Goal: Task Accomplishment & Management: Manage account settings

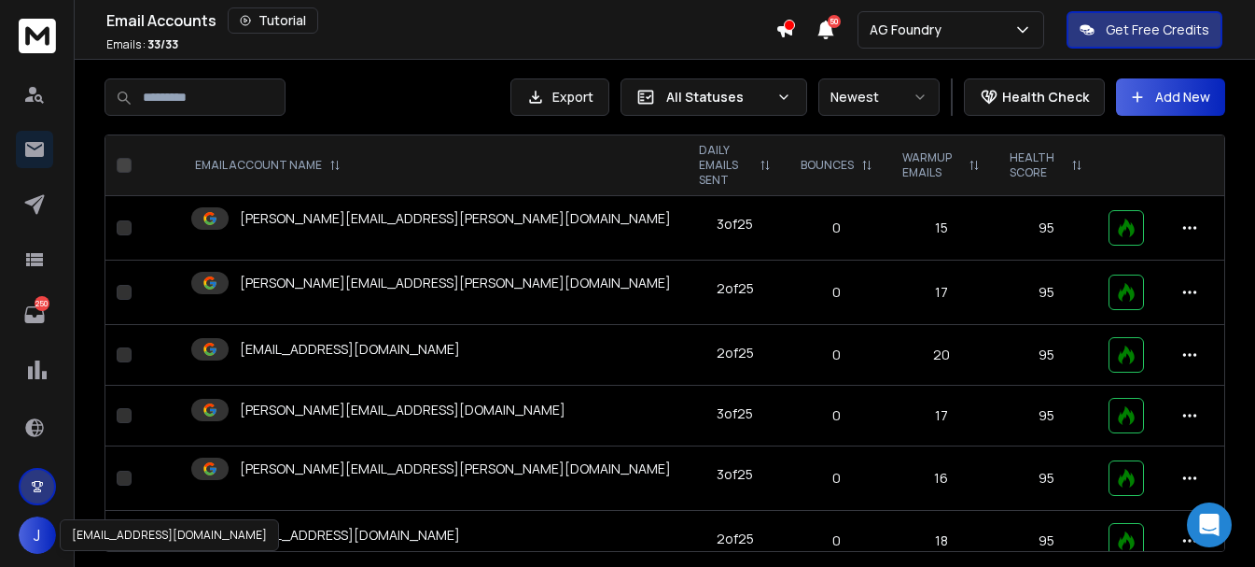
click at [25, 543] on span "J" at bounding box center [37, 534] width 37 height 37
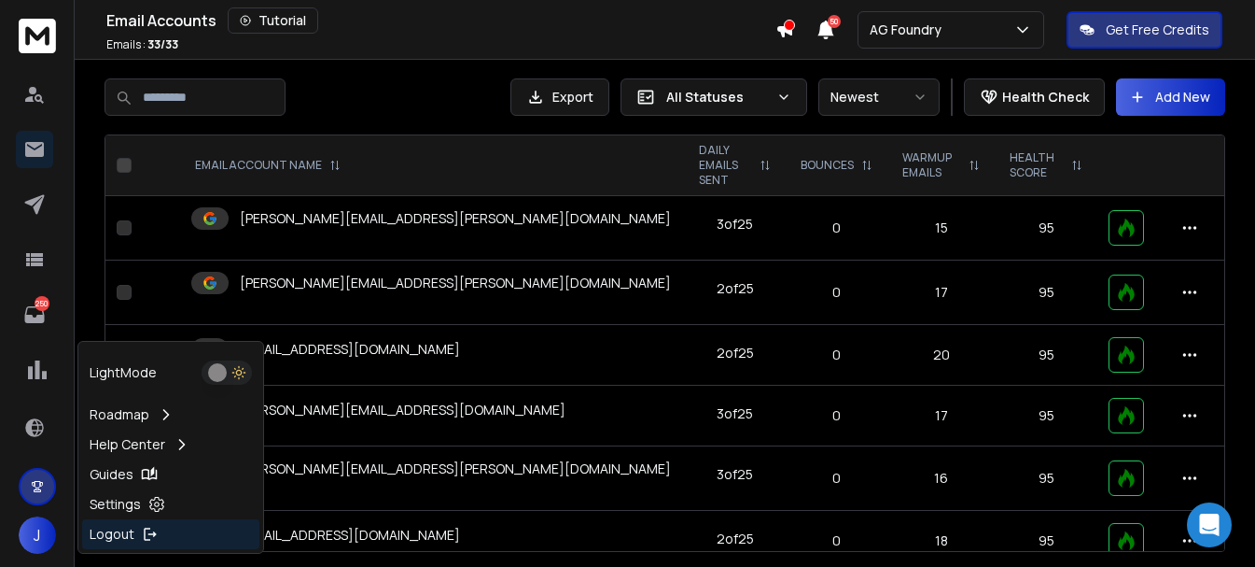
click at [120, 531] on p "Logout" at bounding box center [112, 534] width 45 height 19
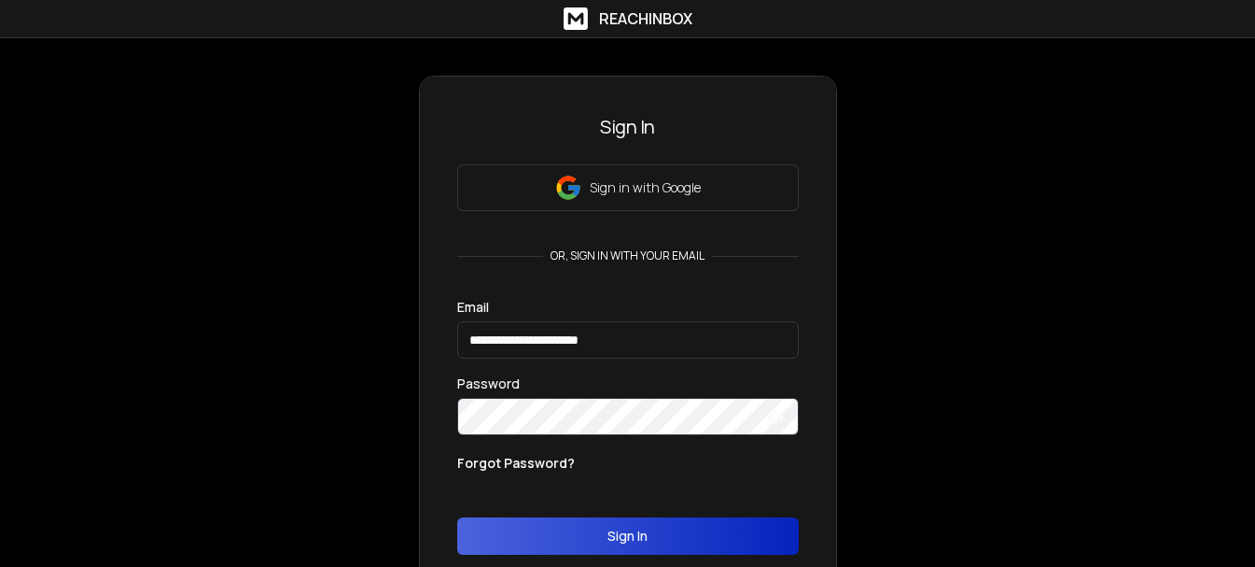
click at [656, 531] on button "Sign In" at bounding box center [628, 535] width 342 height 37
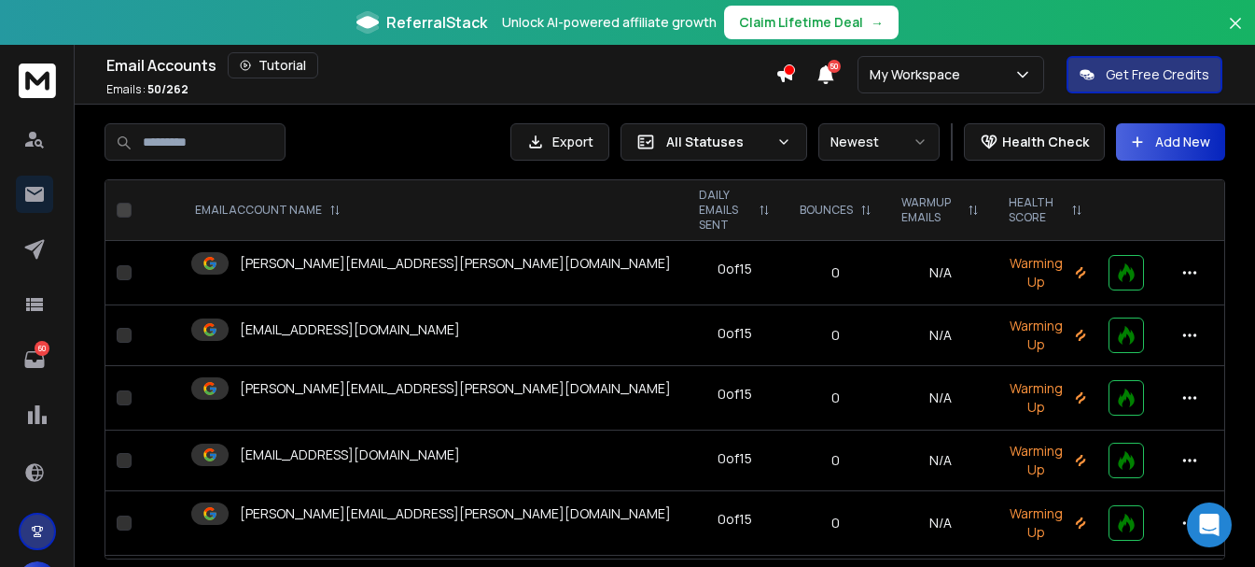
click at [128, 274] on button "button" at bounding box center [124, 272] width 15 height 15
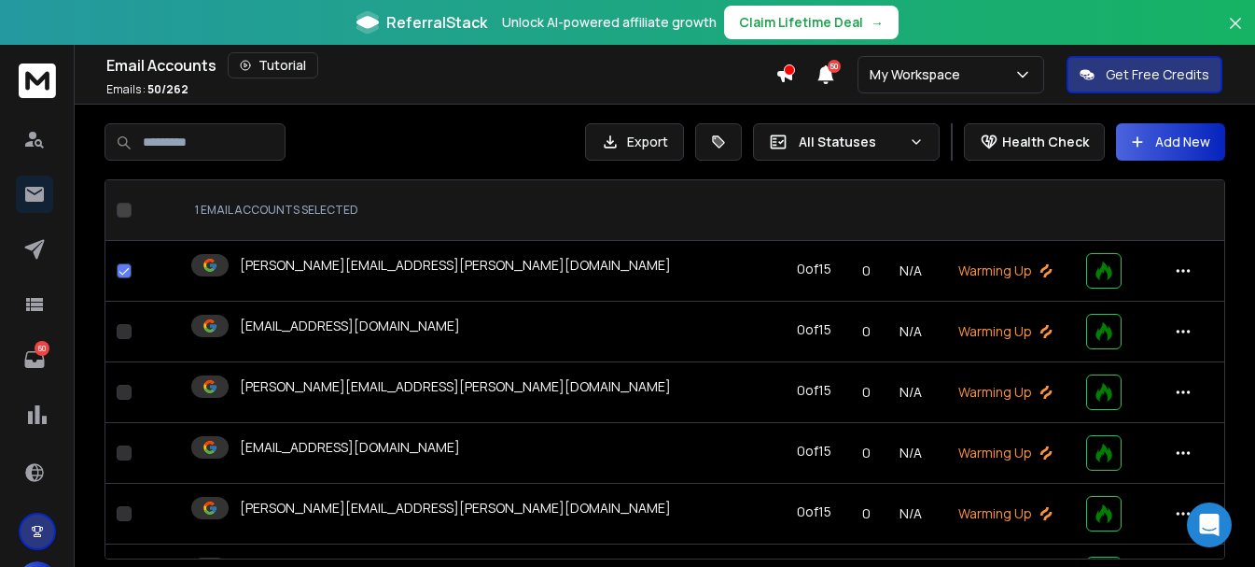
click at [124, 342] on td at bounding box center [142, 332] width 75 height 61
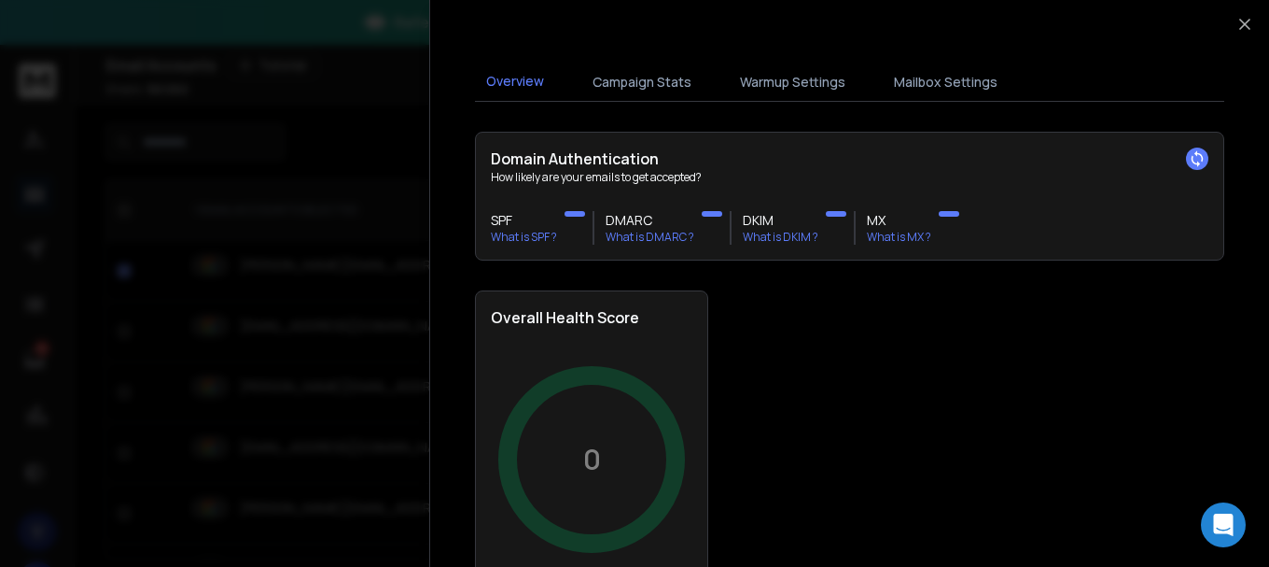
drag, startPoint x: 1234, startPoint y: 17, endPoint x: 1246, endPoint y: 20, distance: 12.5
click at [1236, 16] on icon "button" at bounding box center [1245, 24] width 19 height 19
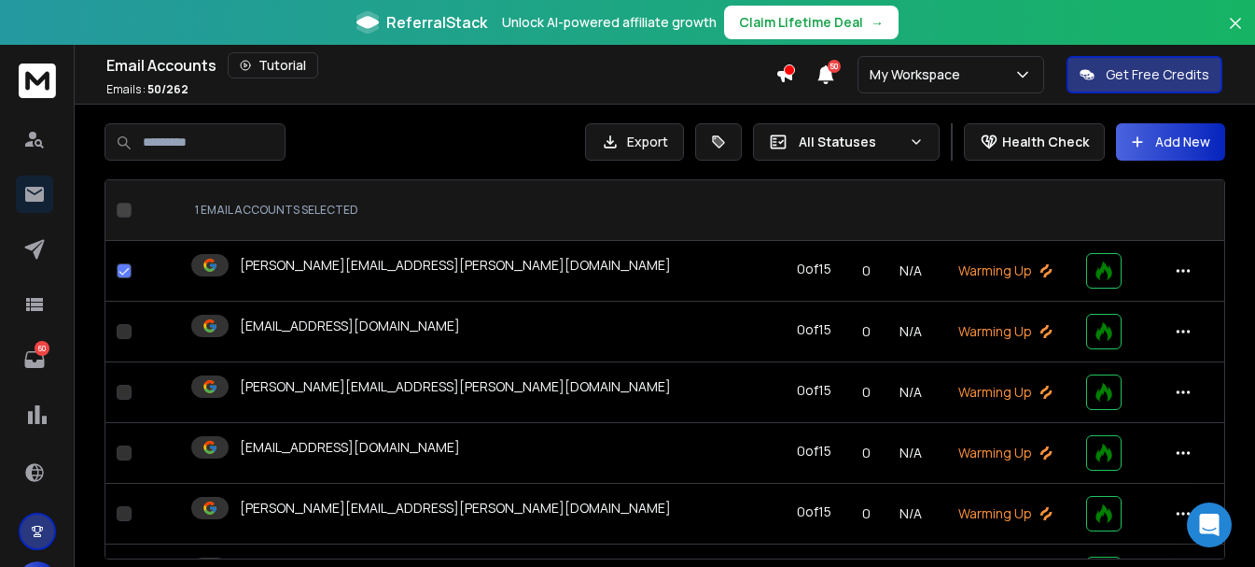
click at [124, 336] on button "button" at bounding box center [124, 331] width 15 height 15
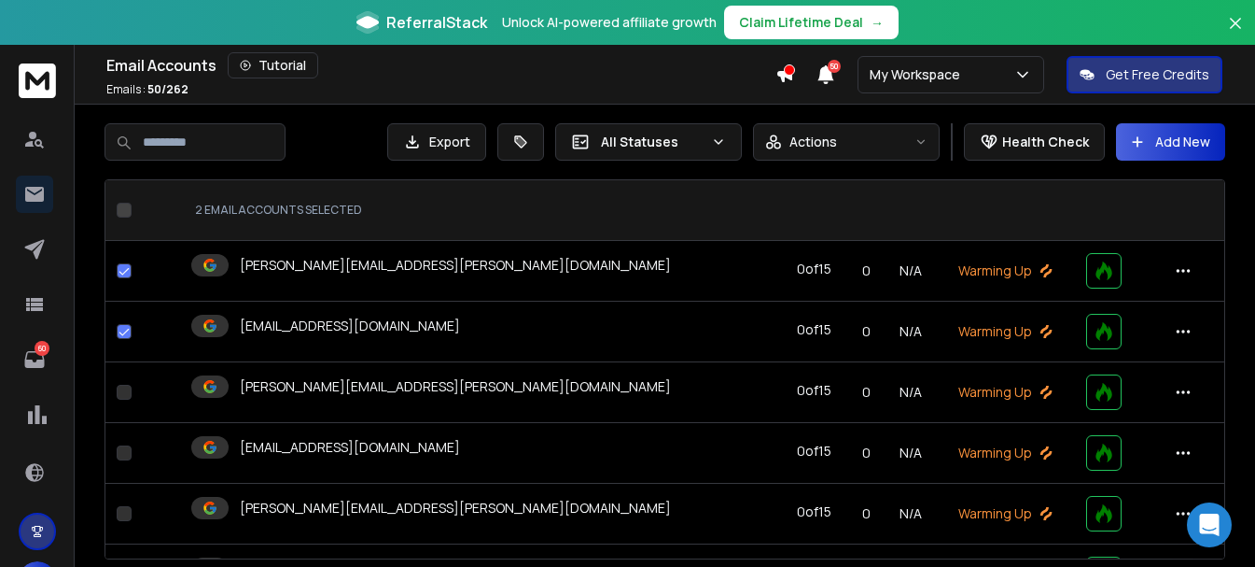
click at [124, 385] on button "button" at bounding box center [124, 392] width 15 height 15
drag, startPoint x: 124, startPoint y: 456, endPoint x: 137, endPoint y: 526, distance: 72.1
click at [124, 457] on button "button" at bounding box center [124, 452] width 15 height 15
click at [122, 512] on button "button" at bounding box center [124, 513] width 15 height 15
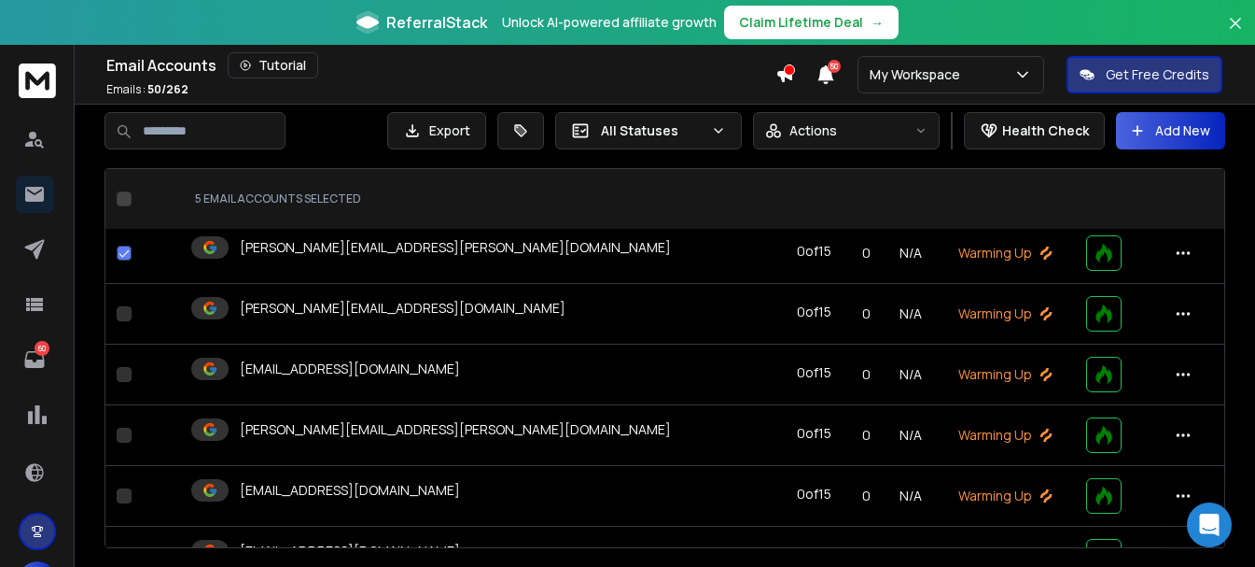
scroll to position [124, 0]
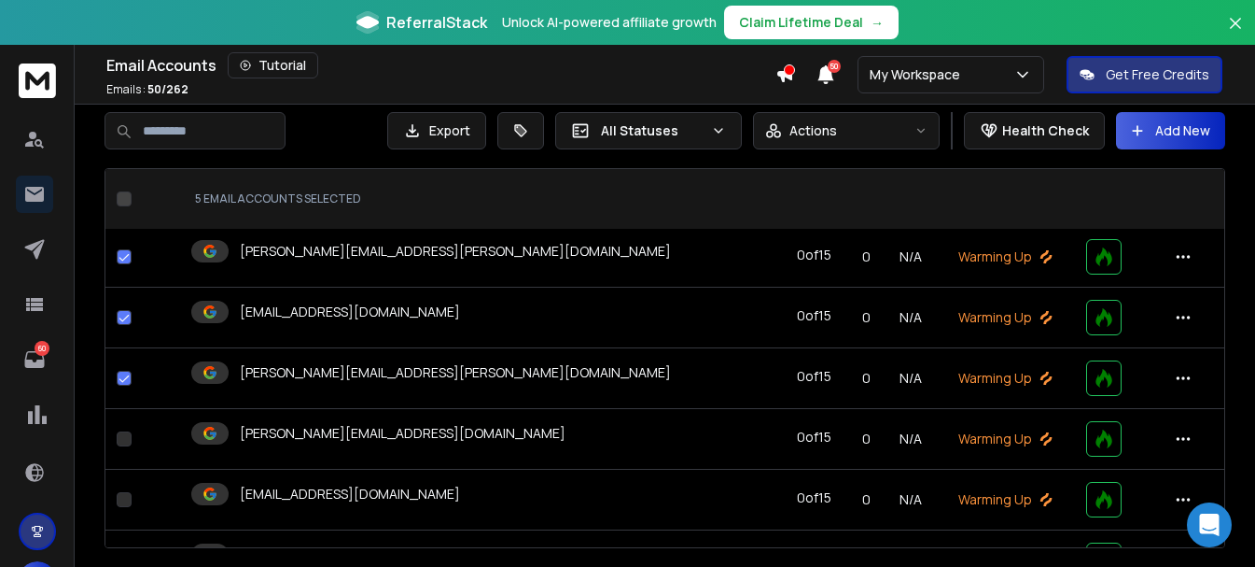
click at [119, 441] on button "button" at bounding box center [124, 438] width 15 height 15
click at [123, 500] on button "button" at bounding box center [124, 499] width 15 height 15
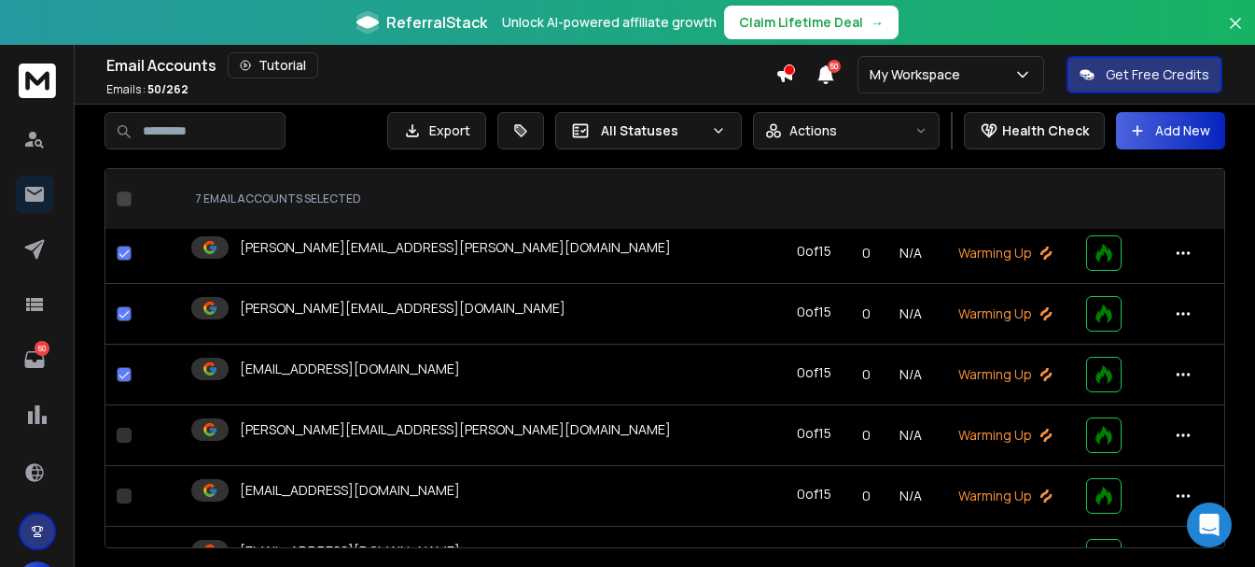
drag, startPoint x: 121, startPoint y: 432, endPoint x: 130, endPoint y: 457, distance: 26.6
click at [121, 433] on button "button" at bounding box center [124, 435] width 15 height 15
click at [122, 493] on button "button" at bounding box center [124, 495] width 15 height 15
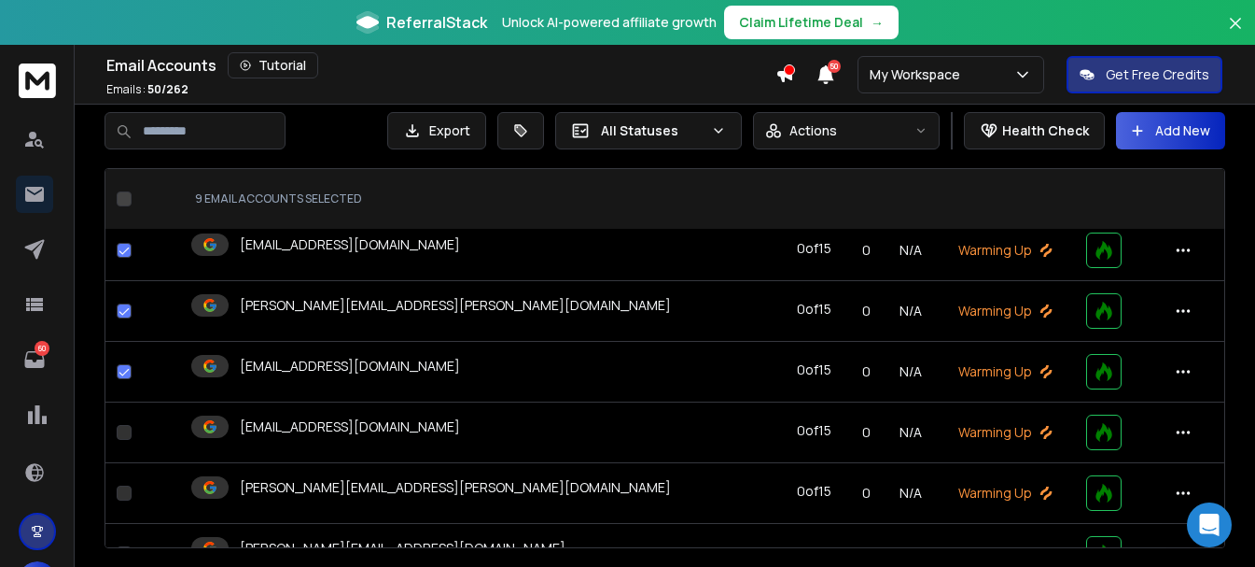
click at [120, 436] on button "button" at bounding box center [124, 432] width 15 height 15
click at [125, 495] on button "button" at bounding box center [124, 492] width 15 height 15
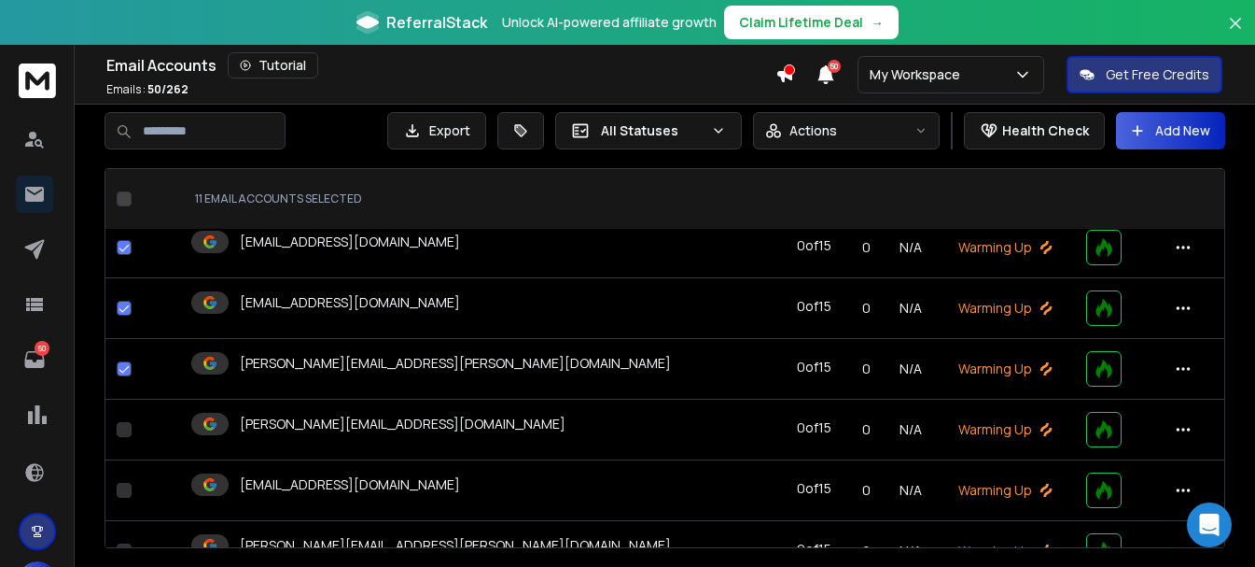
drag, startPoint x: 126, startPoint y: 427, endPoint x: 128, endPoint y: 478, distance: 51.4
click at [126, 428] on button "button" at bounding box center [124, 429] width 15 height 15
click at [122, 495] on button "button" at bounding box center [124, 490] width 15 height 15
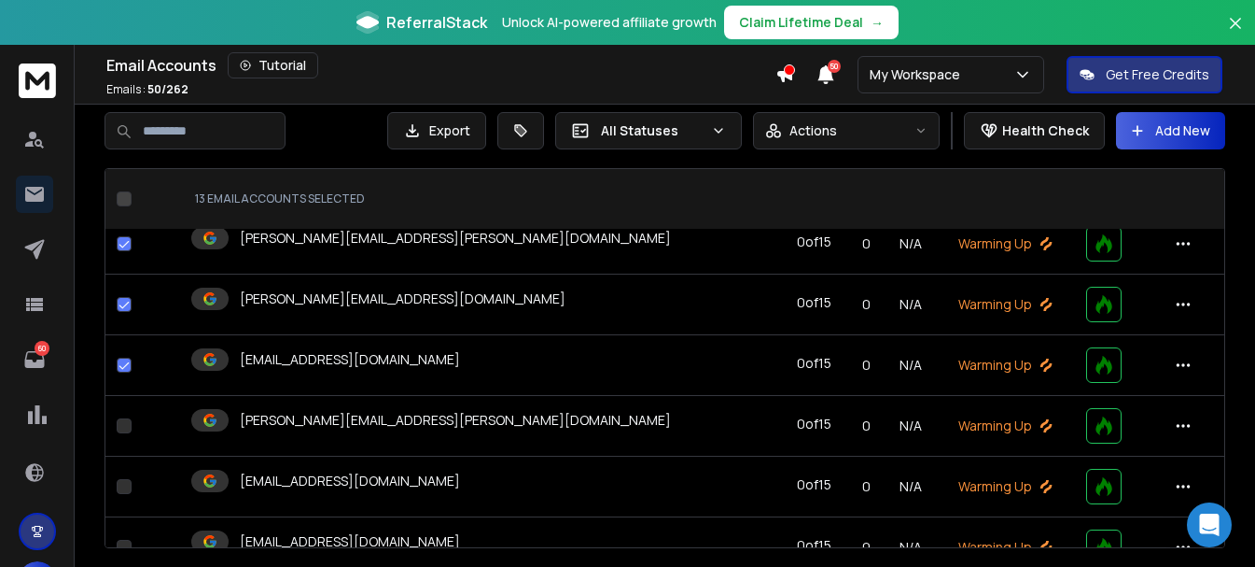
click at [119, 425] on button "button" at bounding box center [124, 425] width 15 height 15
click at [125, 490] on button "button" at bounding box center [124, 486] width 15 height 15
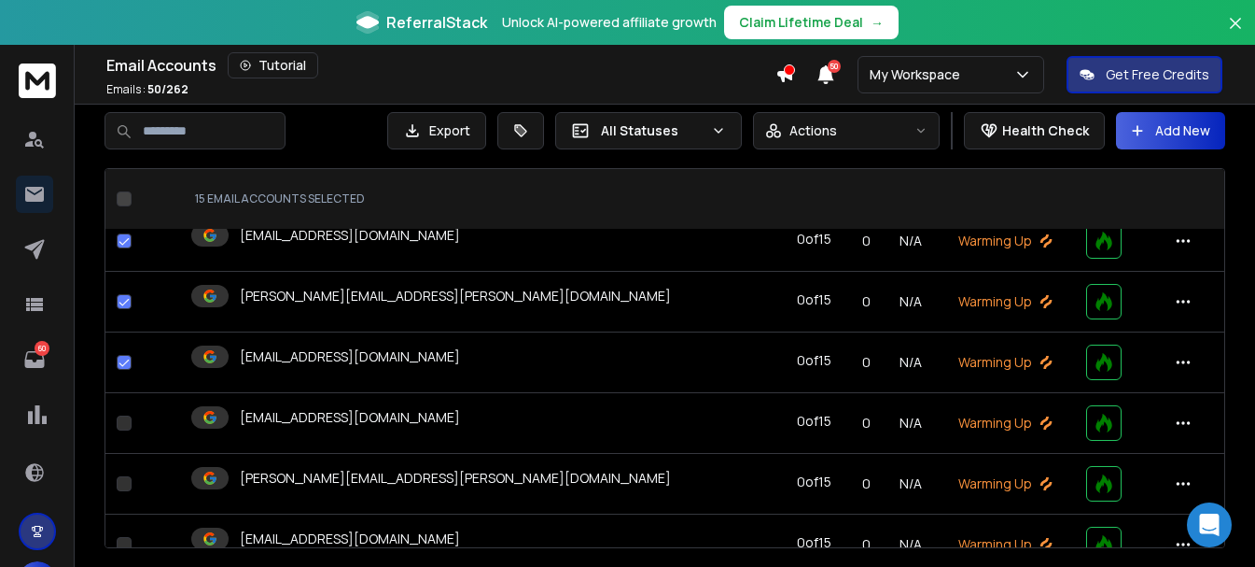
click at [119, 418] on button "button" at bounding box center [124, 422] width 15 height 15
click at [125, 485] on button "button" at bounding box center [124, 483] width 15 height 15
click at [125, 540] on button "button" at bounding box center [124, 544] width 15 height 15
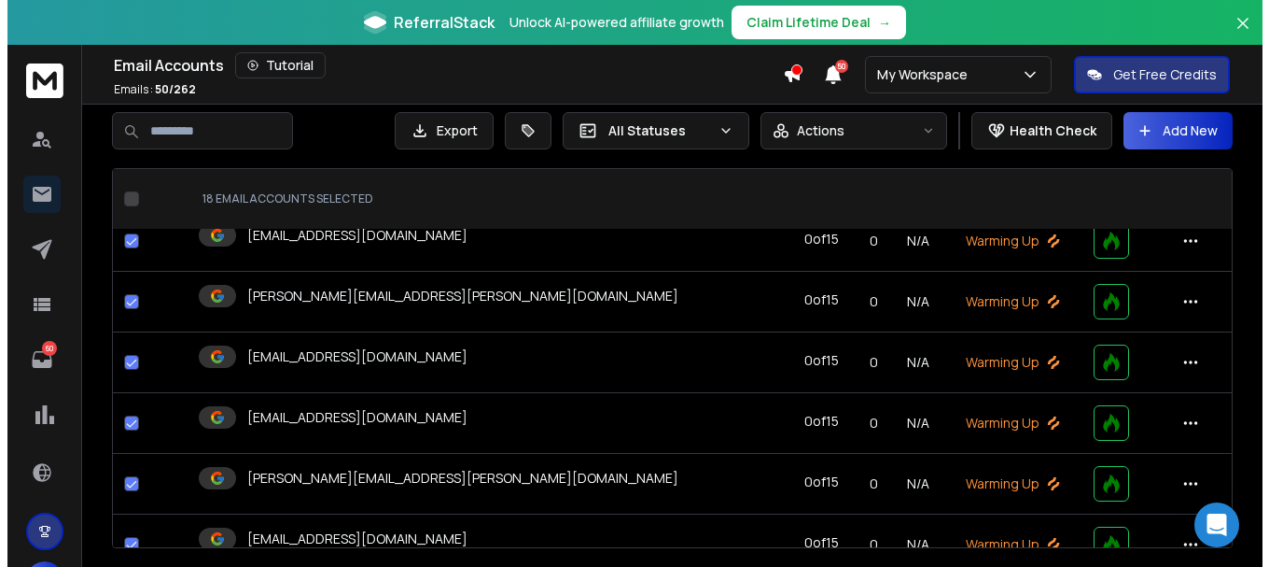
scroll to position [871, 0]
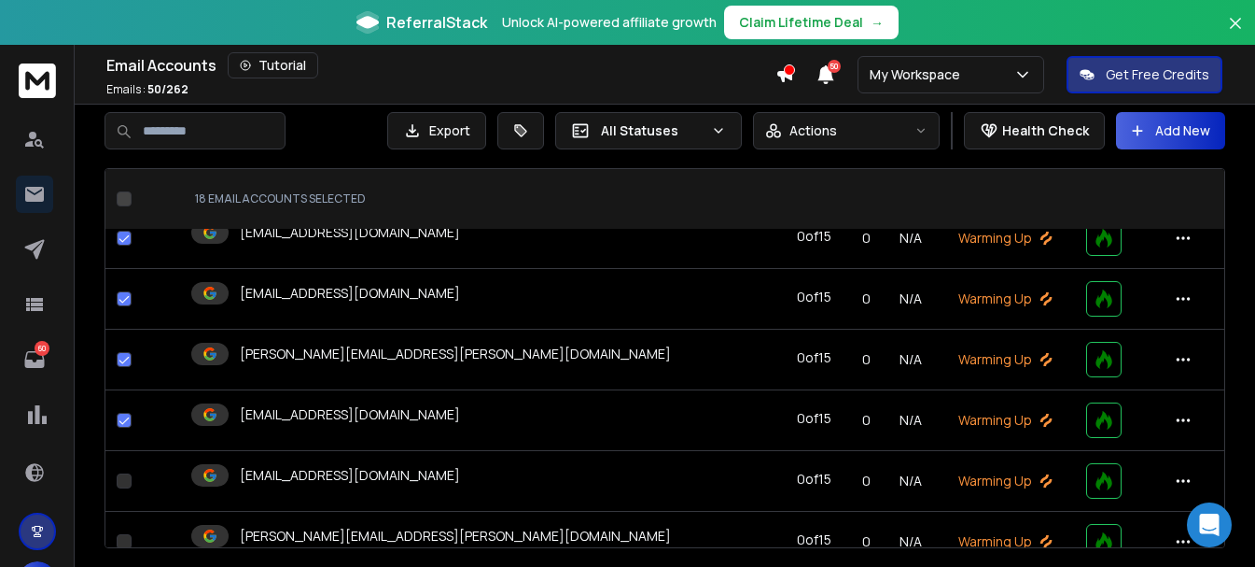
click at [130, 486] on button "button" at bounding box center [124, 480] width 15 height 15
click at [125, 539] on button "button" at bounding box center [124, 541] width 15 height 15
click at [999, 73] on div "My Workspace" at bounding box center [951, 74] width 162 height 19
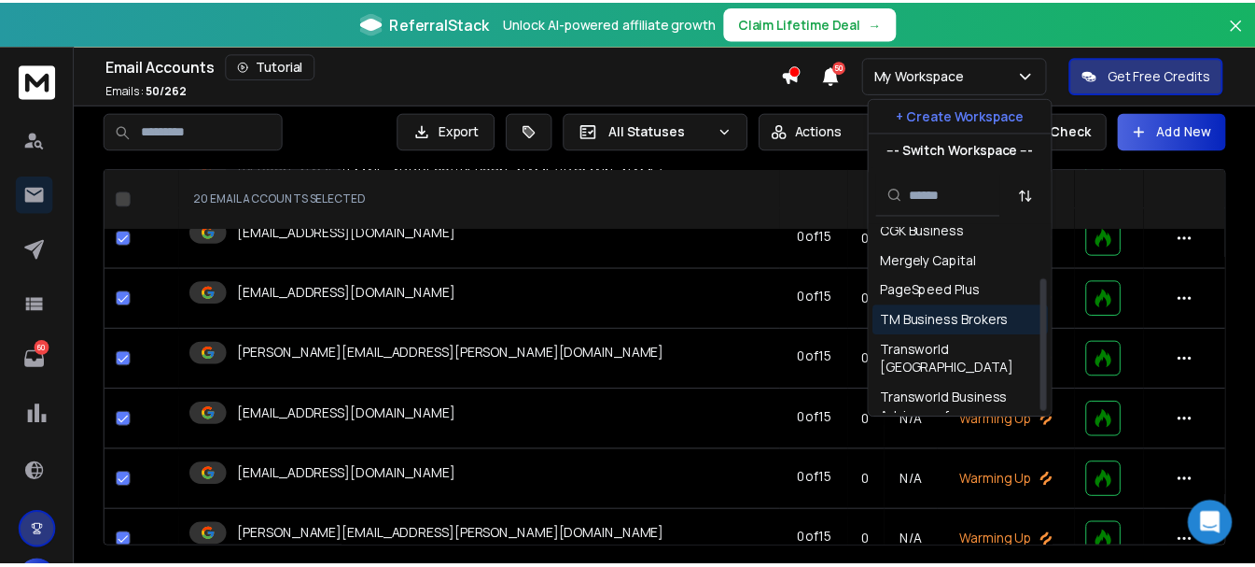
scroll to position [0, 0]
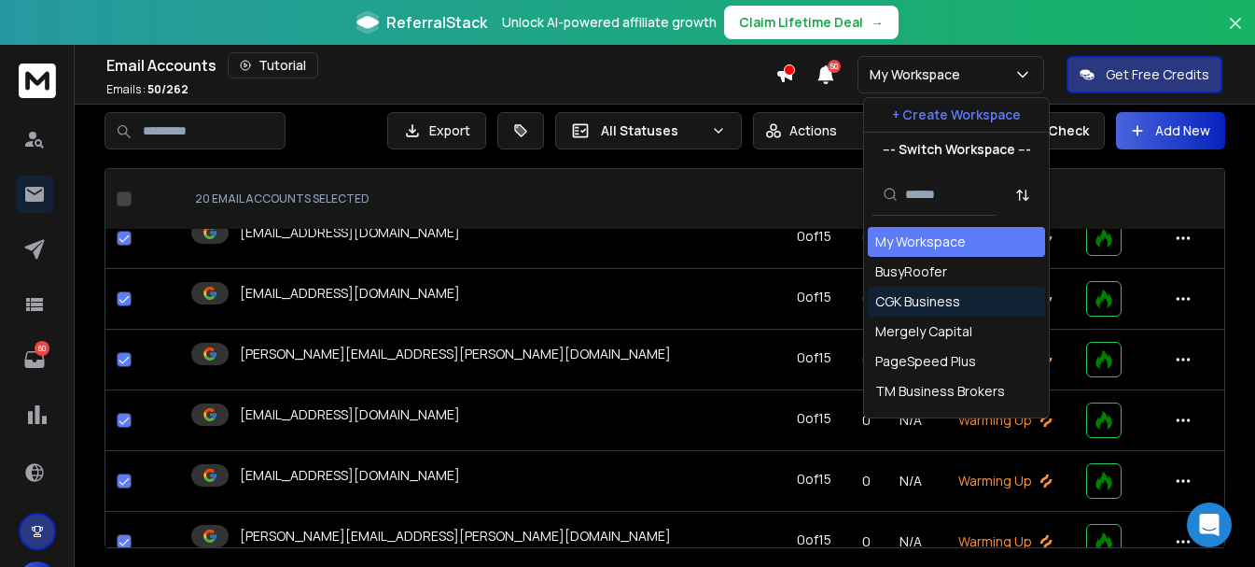
click at [337, 127] on div at bounding box center [241, 130] width 272 height 37
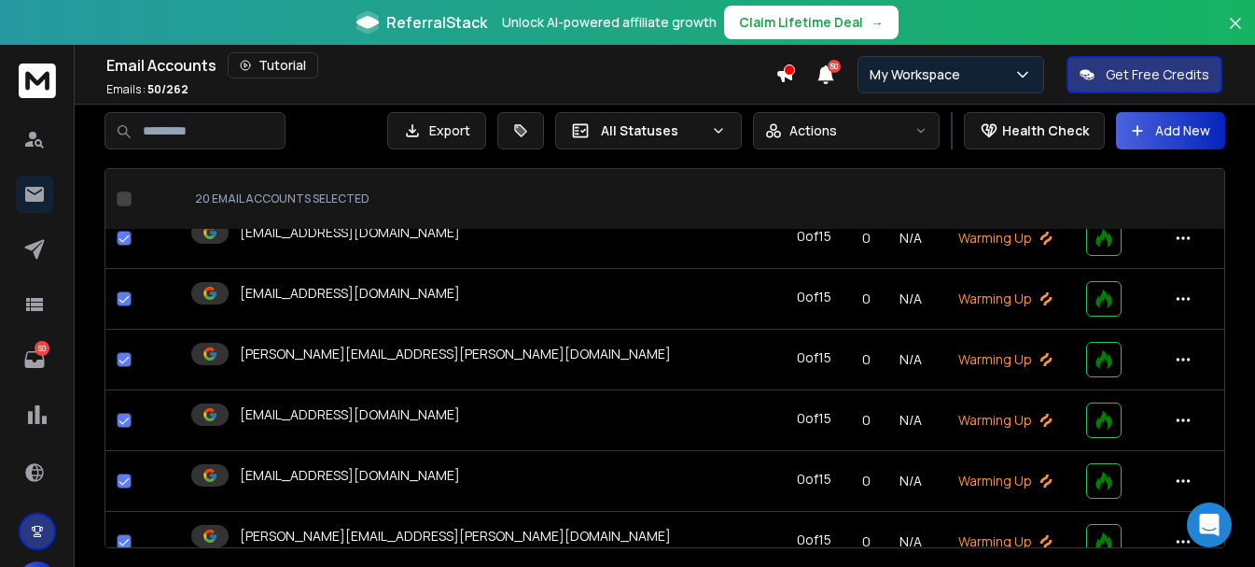
click at [986, 83] on div "My Workspace" at bounding box center [951, 74] width 162 height 19
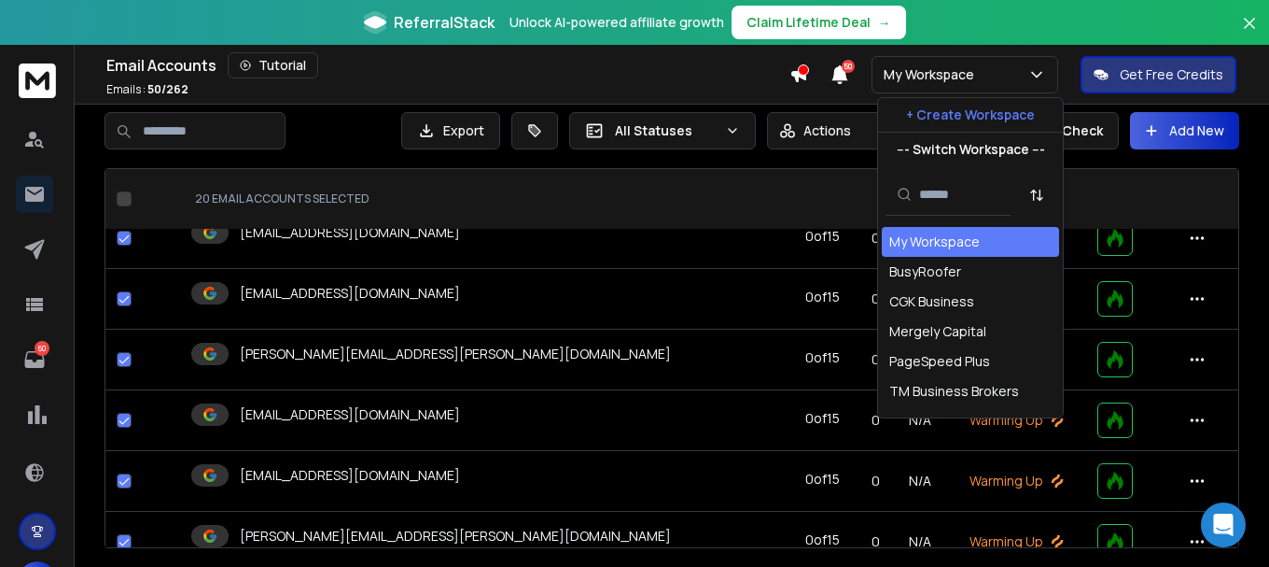
click at [974, 111] on p "+ Create Workspace" at bounding box center [970, 114] width 129 height 19
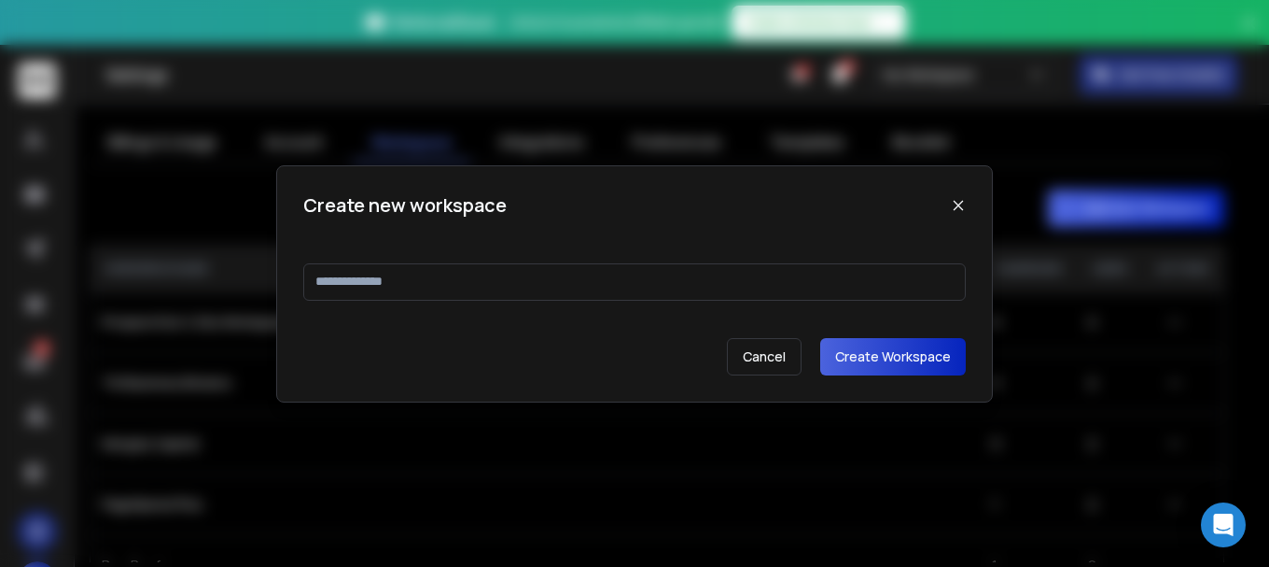
click at [441, 271] on input at bounding box center [634, 281] width 663 height 37
paste input "**********"
drag, startPoint x: 389, startPoint y: 282, endPoint x: 564, endPoint y: 282, distance: 174.6
click at [564, 282] on input "**********" at bounding box center [634, 281] width 663 height 37
type input "**********"
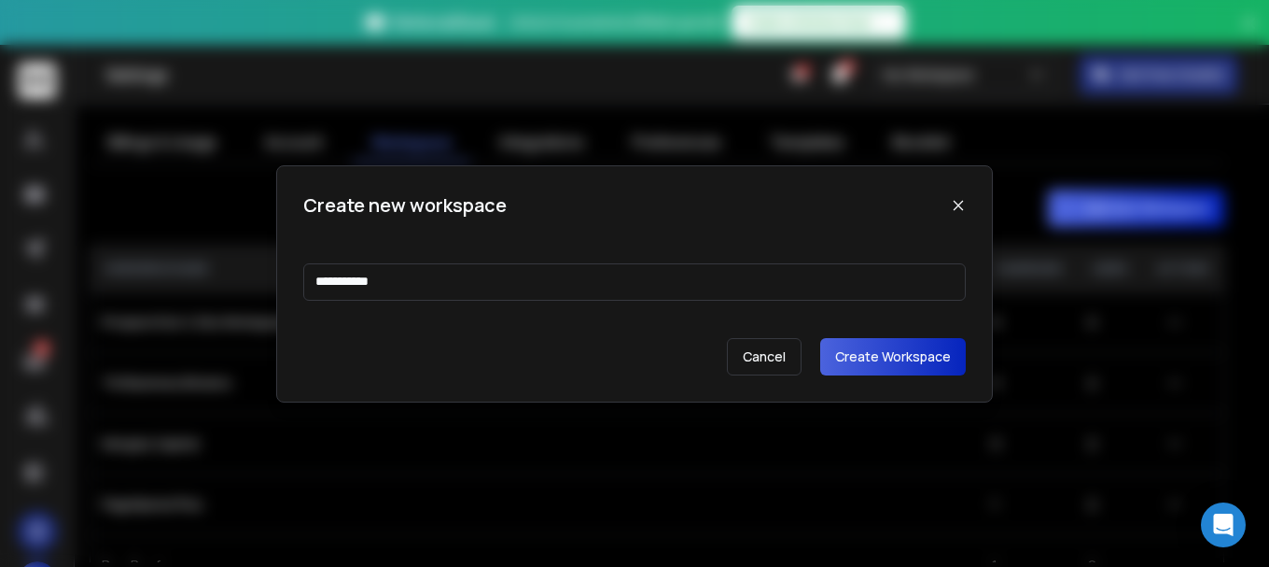
click at [896, 358] on button "Create Workspace" at bounding box center [894, 356] width 146 height 37
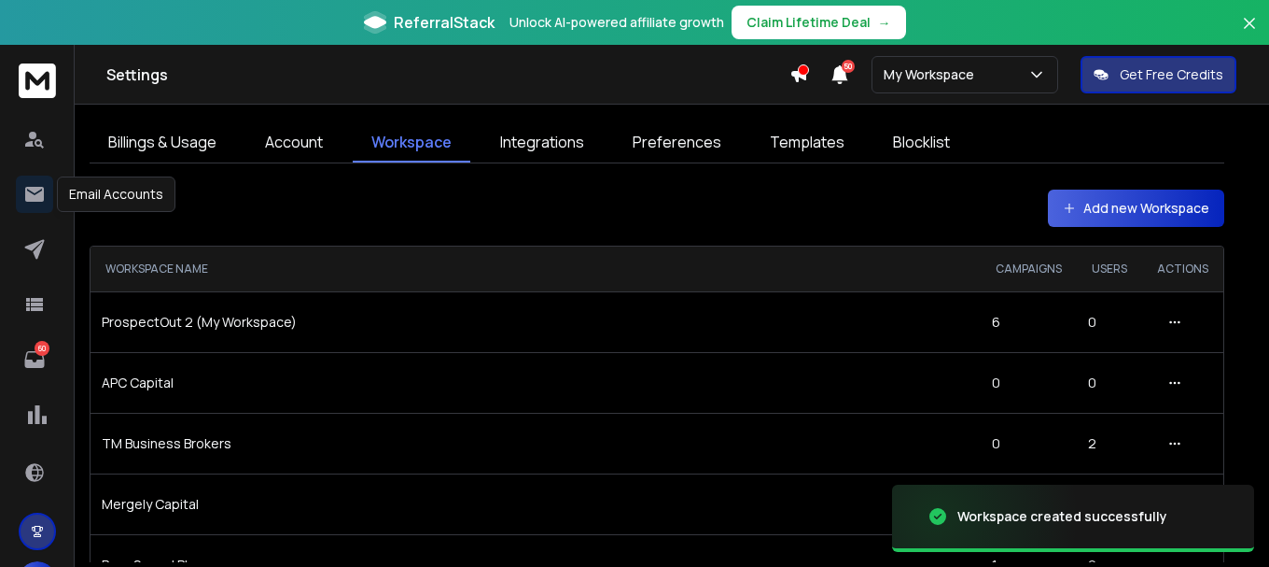
click at [31, 187] on icon at bounding box center [34, 194] width 19 height 15
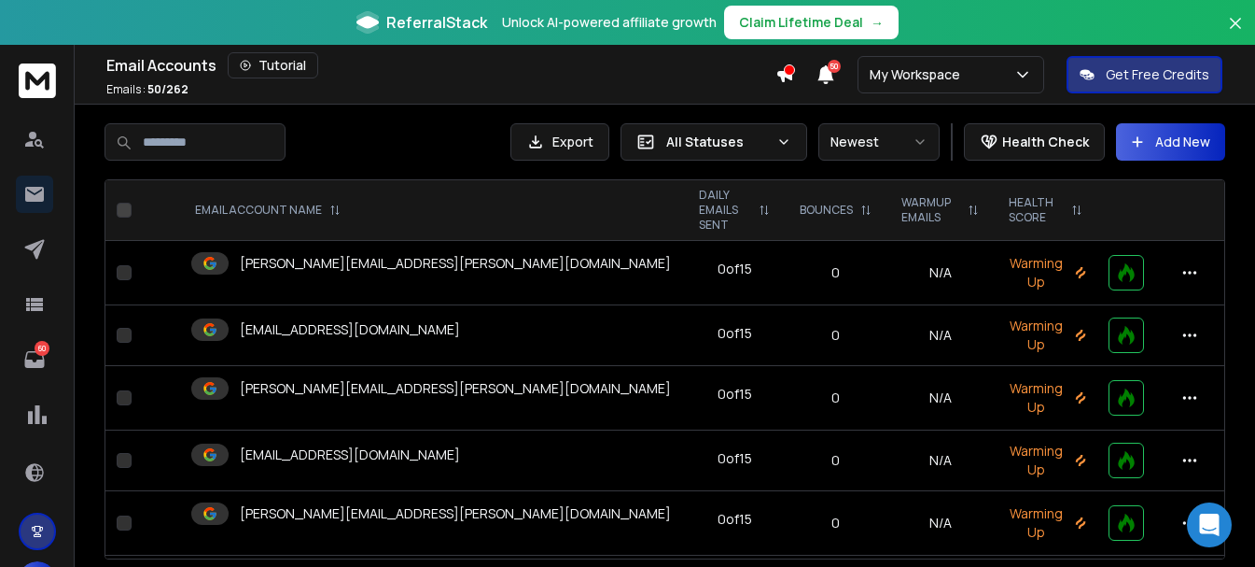
click at [372, 270] on p "[PERSON_NAME][EMAIL_ADDRESS][PERSON_NAME][DOMAIN_NAME]" at bounding box center [455, 263] width 431 height 19
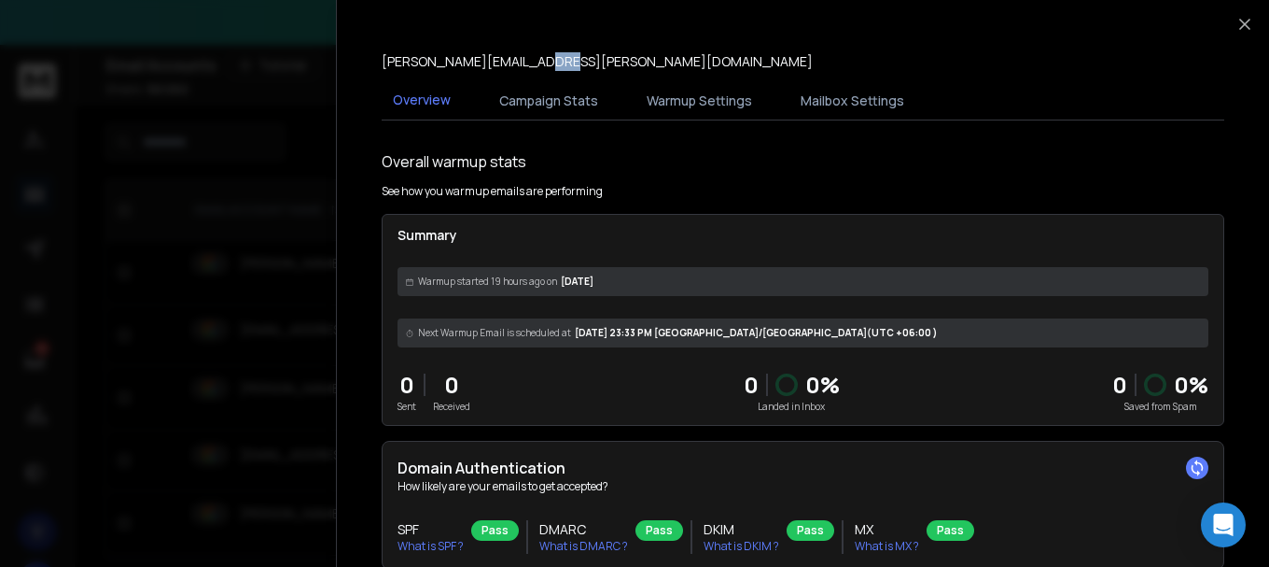
drag, startPoint x: 528, startPoint y: 61, endPoint x: 548, endPoint y: 65, distance: 20.2
click at [548, 65] on p "[PERSON_NAME][EMAIL_ADDRESS][PERSON_NAME][DOMAIN_NAME]" at bounding box center [597, 61] width 431 height 19
click at [1241, 16] on icon "button" at bounding box center [1245, 24] width 19 height 19
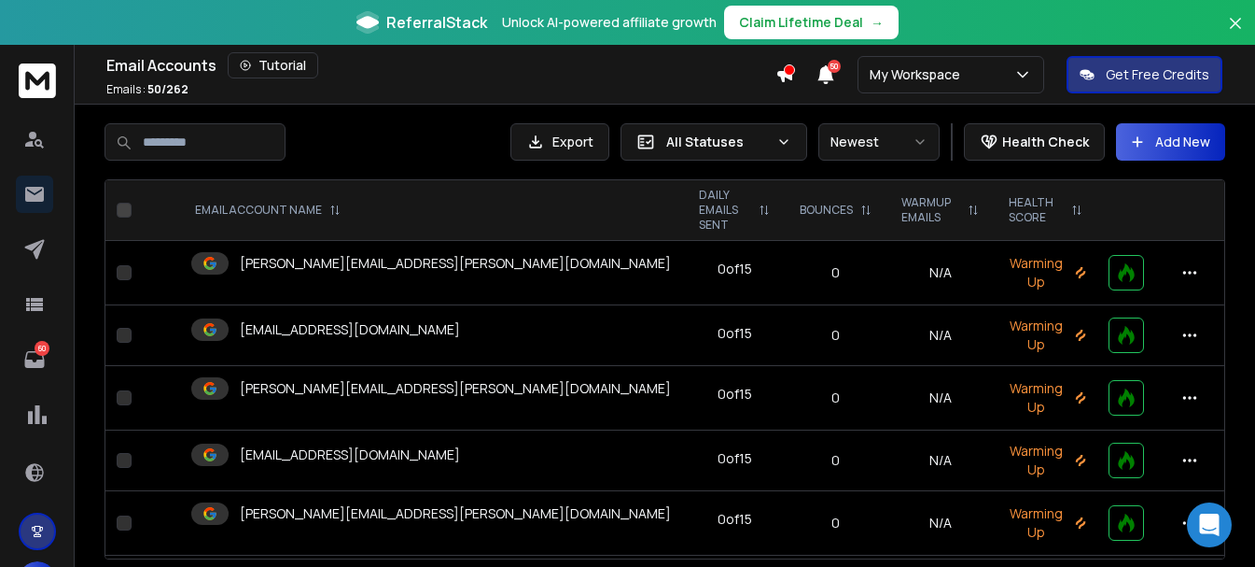
click at [190, 156] on input at bounding box center [195, 141] width 181 height 37
paste input "***"
type input "***"
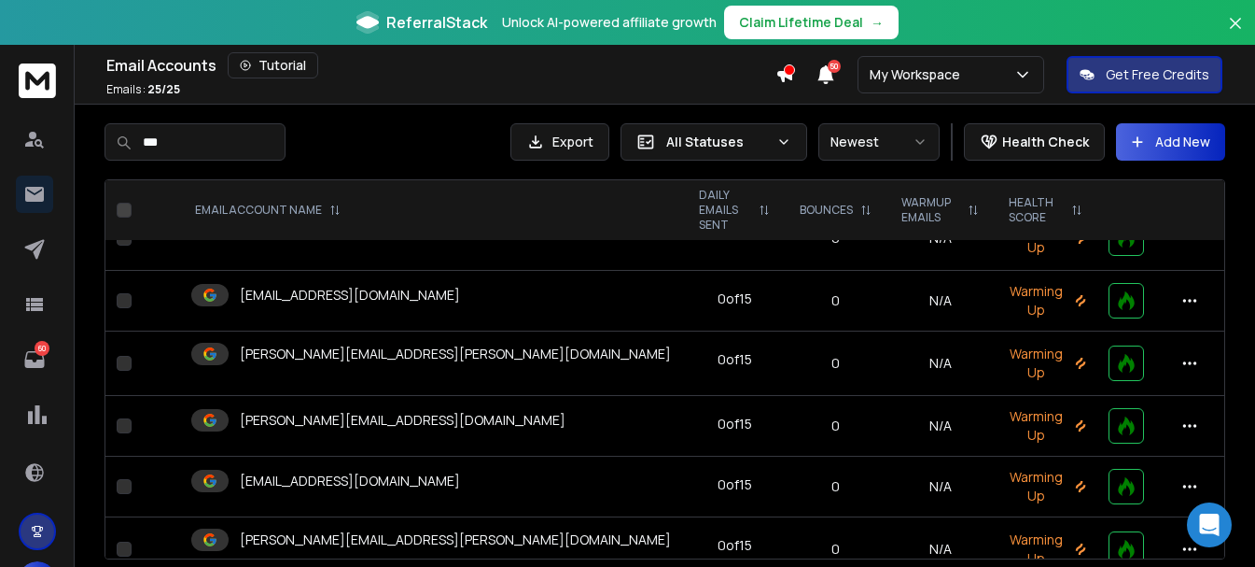
scroll to position [343, 0]
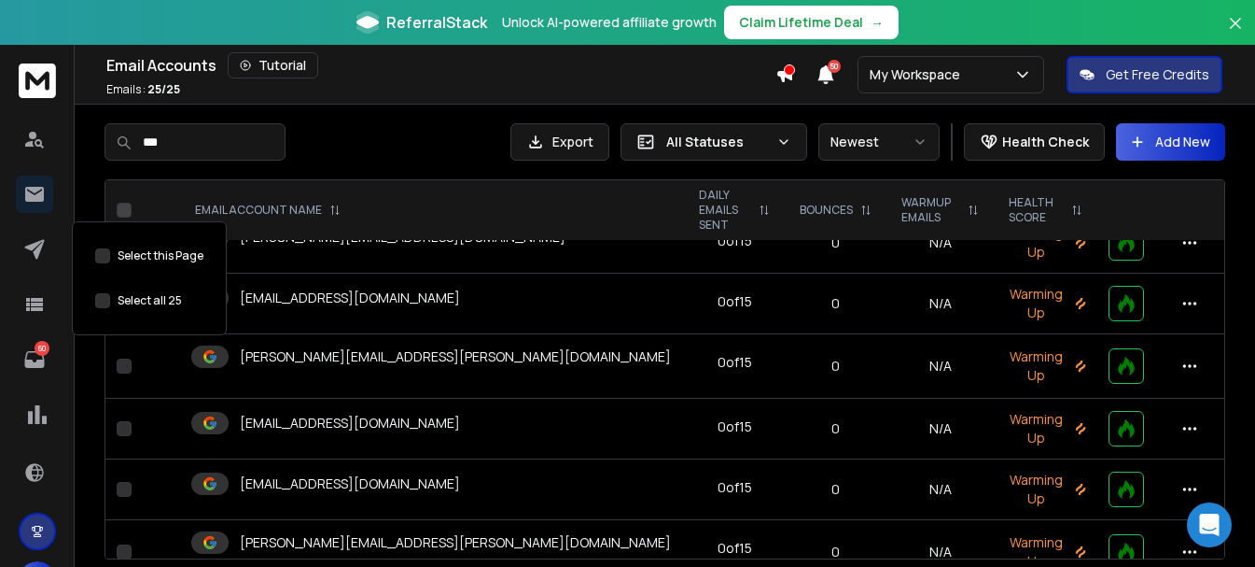
click at [103, 258] on button "Select this Page" at bounding box center [102, 255] width 15 height 15
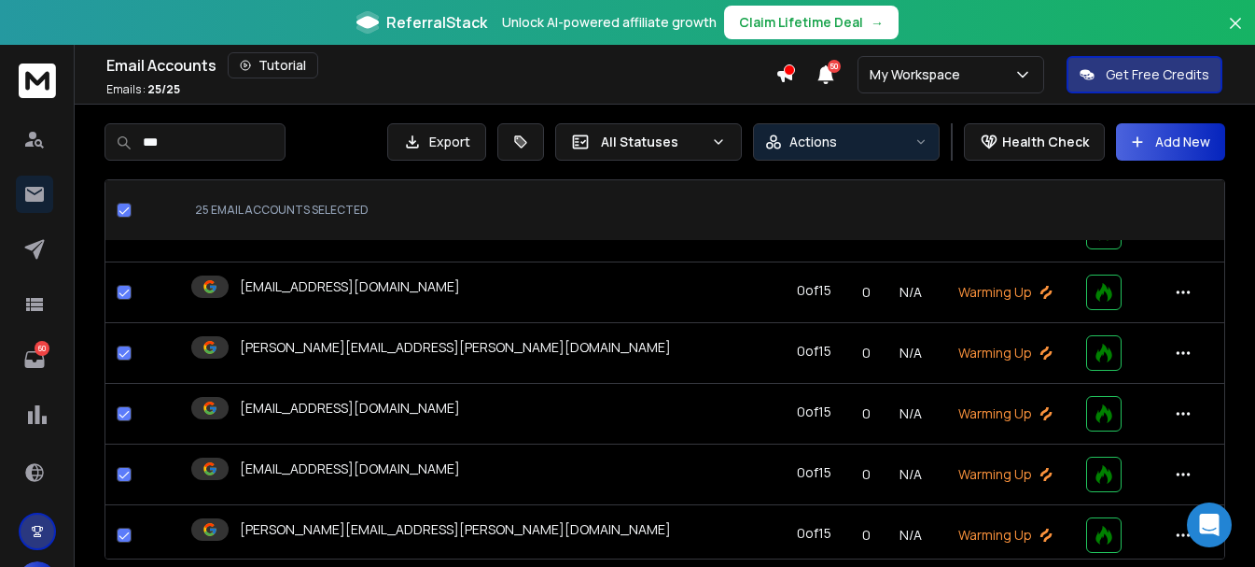
click at [896, 147] on div "Actions" at bounding box center [836, 142] width 142 height 19
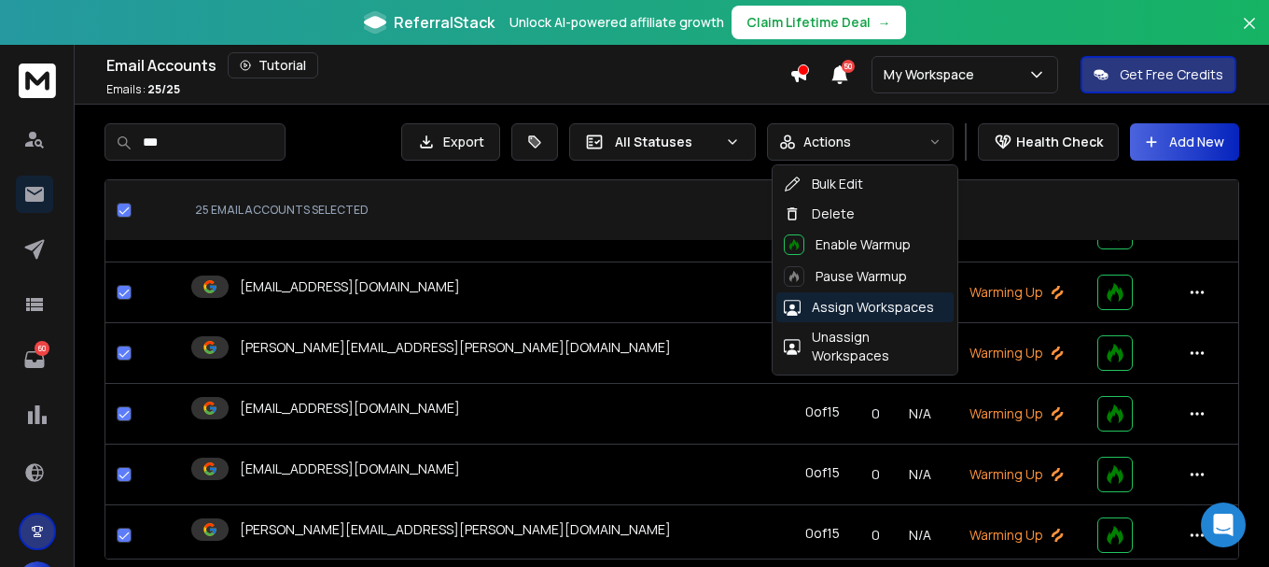
click at [874, 316] on div "Assign Workspaces" at bounding box center [865, 307] width 177 height 30
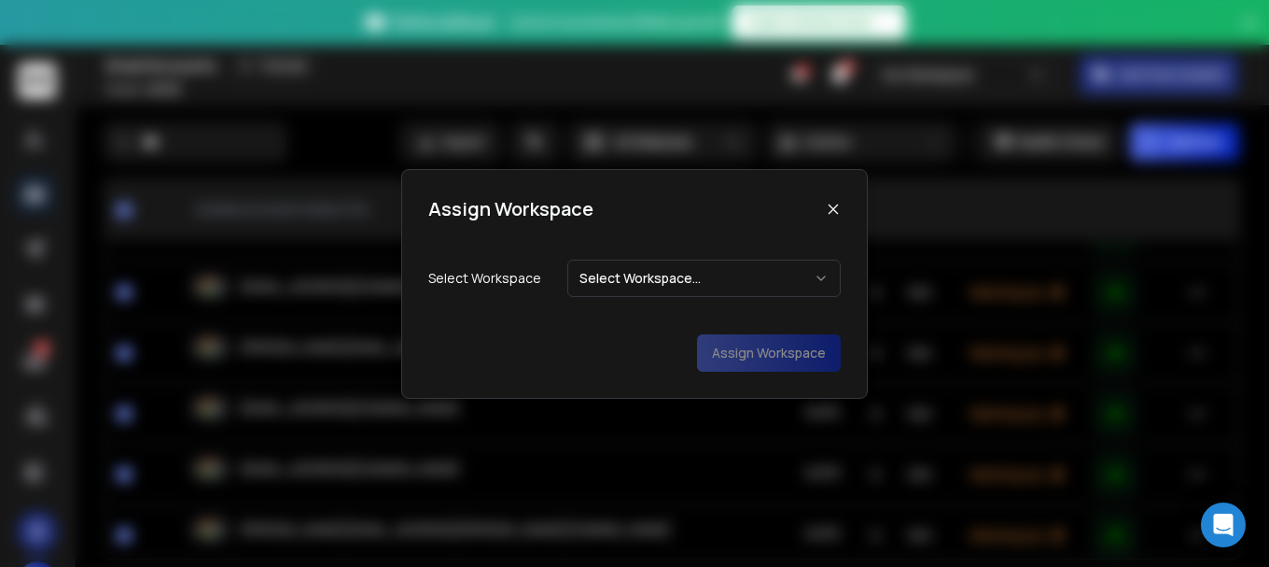
click at [703, 274] on button "Select Workspace..." at bounding box center [705, 277] width 274 height 37
click at [770, 357] on button "Assign Workspace" at bounding box center [769, 352] width 144 height 37
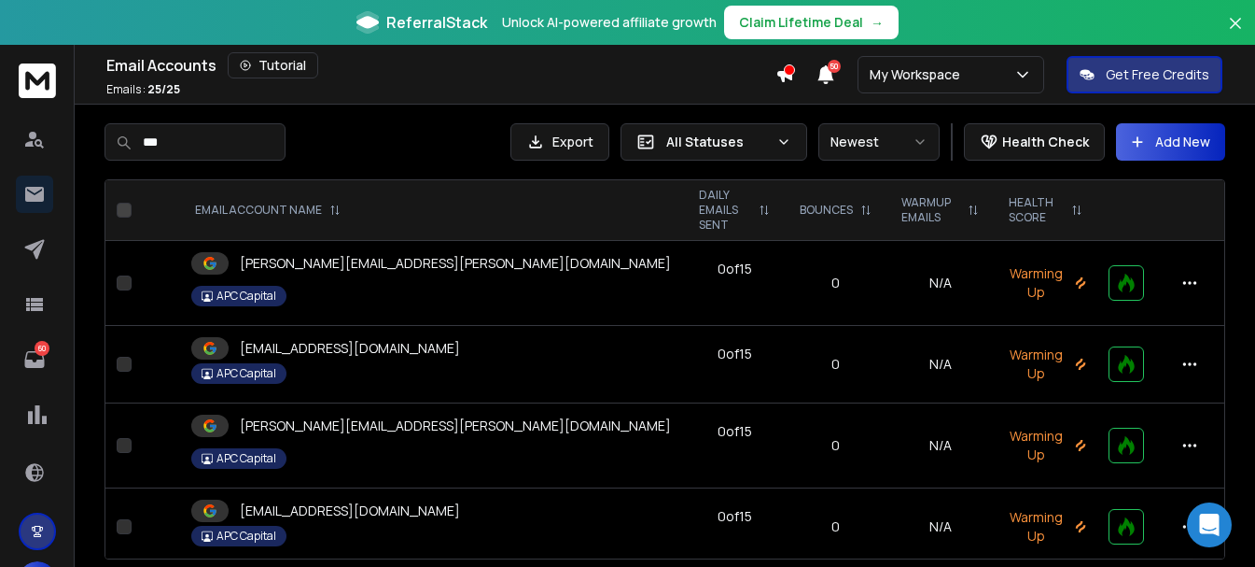
scroll to position [0, 0]
click at [980, 78] on div "My Workspace" at bounding box center [951, 74] width 162 height 19
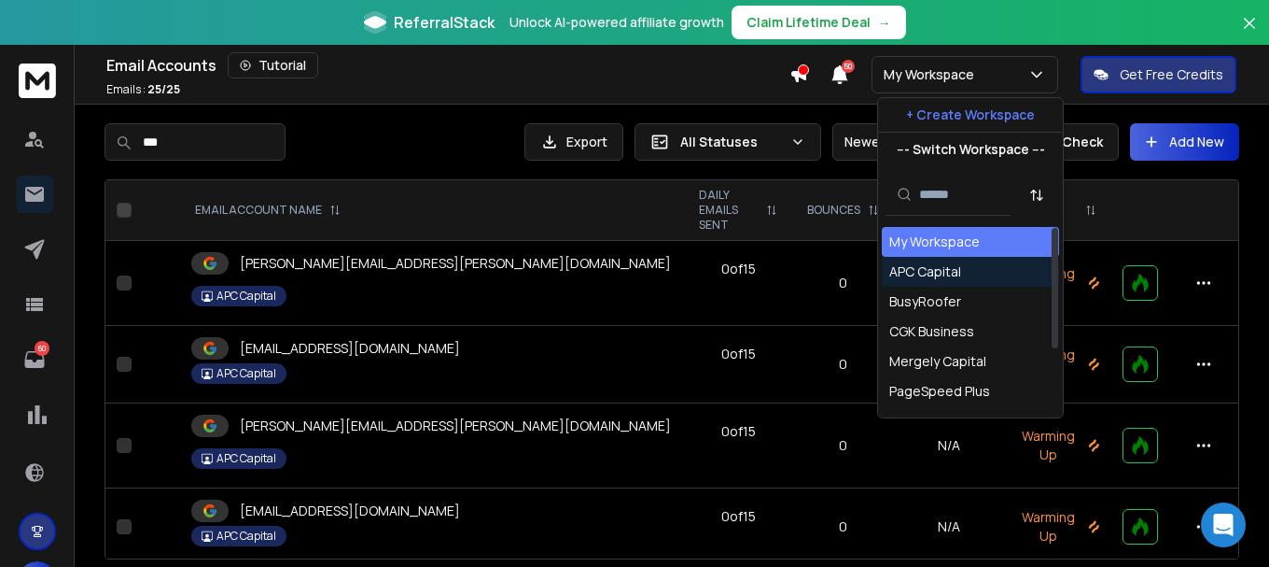
click at [930, 274] on div "APC Capital" at bounding box center [926, 271] width 72 height 19
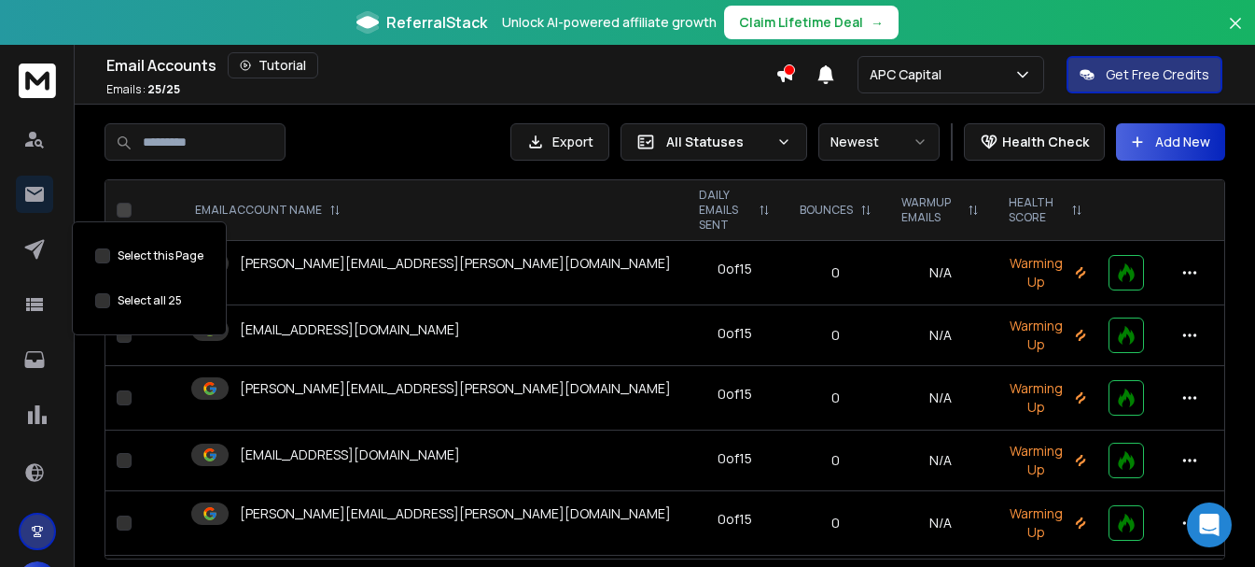
click at [102, 301] on button "Select this Page" at bounding box center [102, 300] width 15 height 15
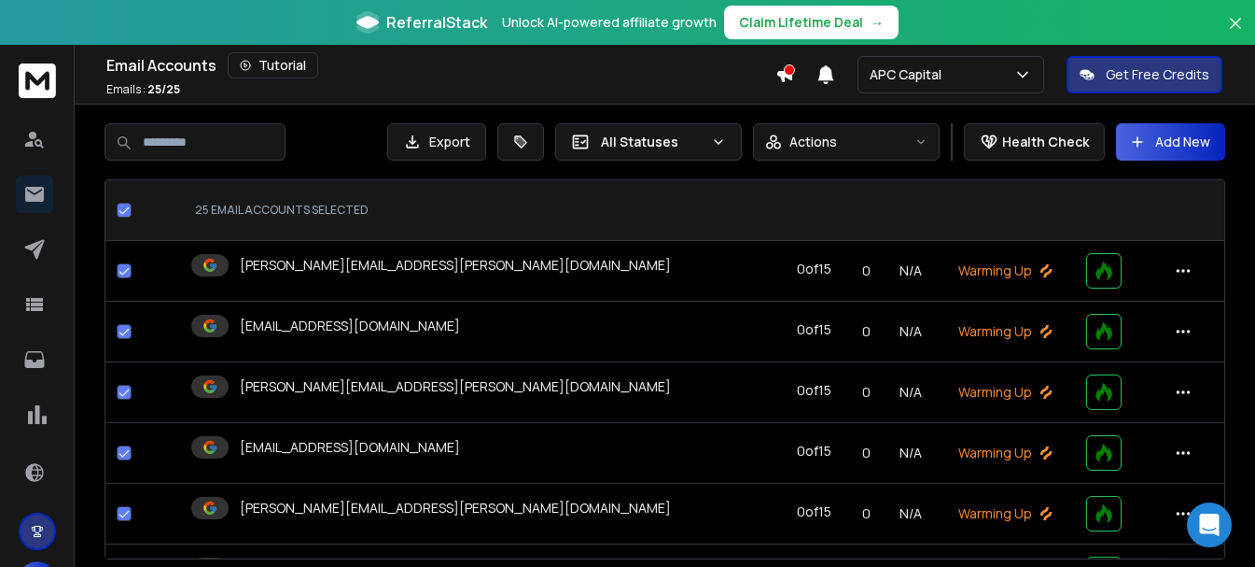
click at [397, 268] on p "[PERSON_NAME][EMAIL_ADDRESS][PERSON_NAME][DOMAIN_NAME]" at bounding box center [455, 265] width 431 height 19
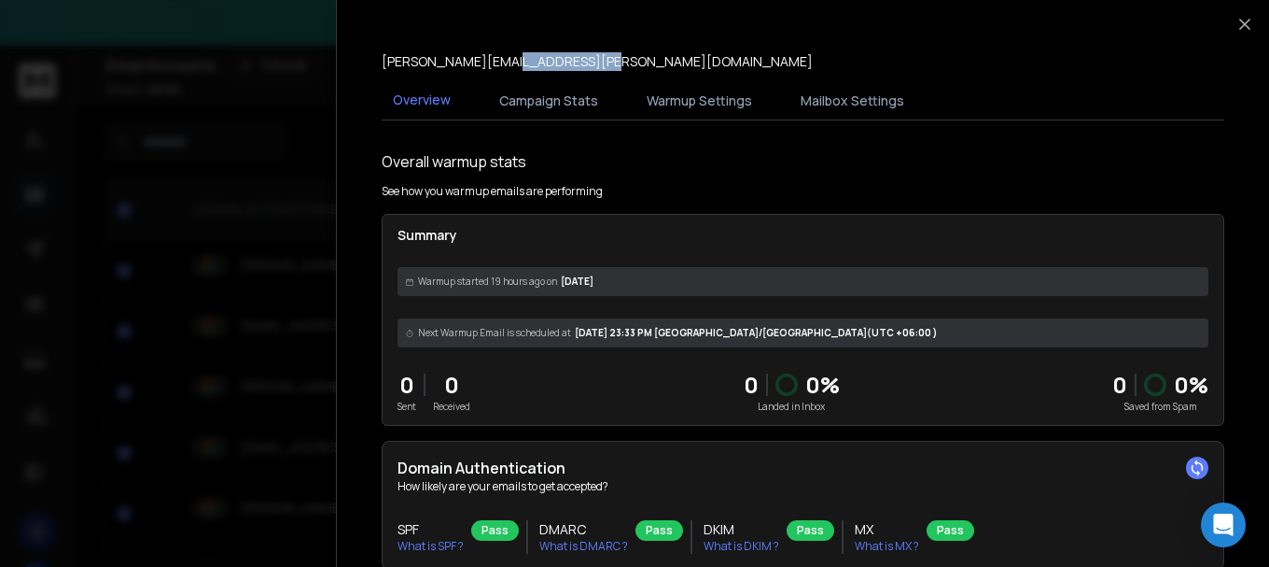
drag, startPoint x: 596, startPoint y: 60, endPoint x: 498, endPoint y: 60, distance: 98.0
click at [498, 60] on div "[PERSON_NAME][EMAIL_ADDRESS][PERSON_NAME][DOMAIN_NAME]" at bounding box center [803, 61] width 843 height 19
click at [1241, 24] on icon "button" at bounding box center [1245, 24] width 9 height 9
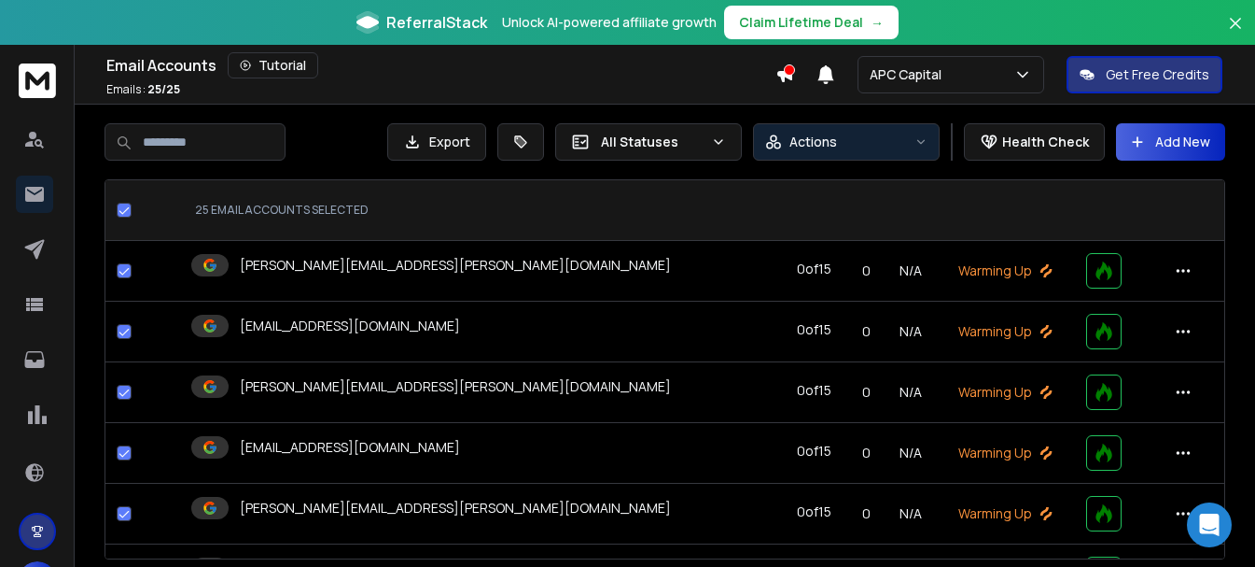
click at [884, 145] on div "Actions" at bounding box center [836, 142] width 142 height 19
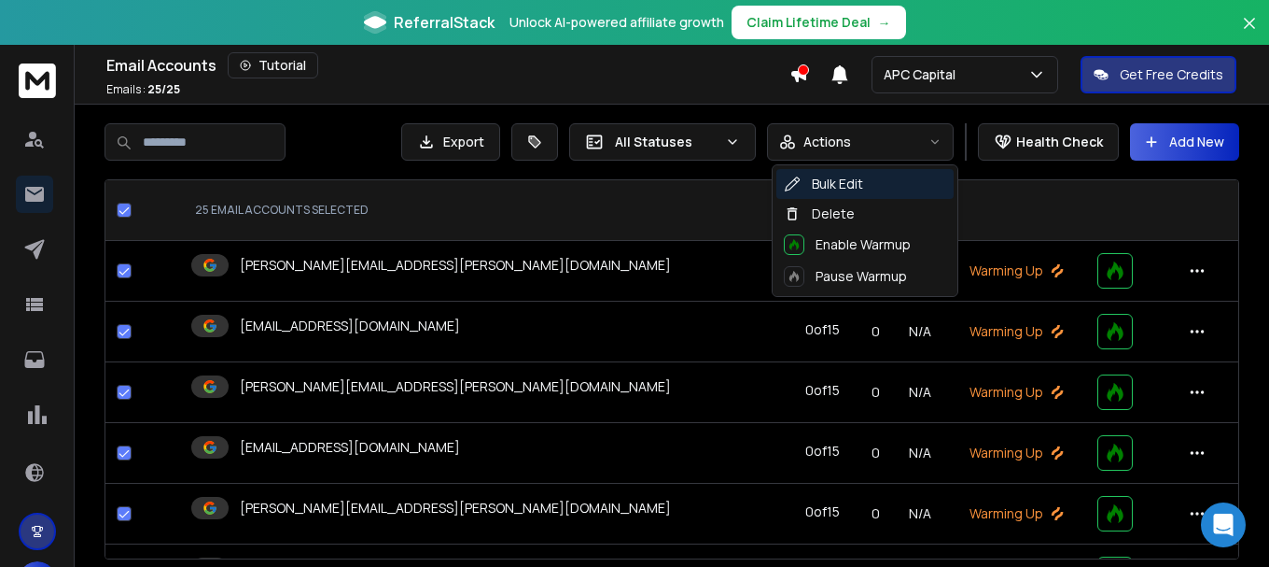
click at [843, 185] on div "Bulk Edit" at bounding box center [823, 184] width 79 height 19
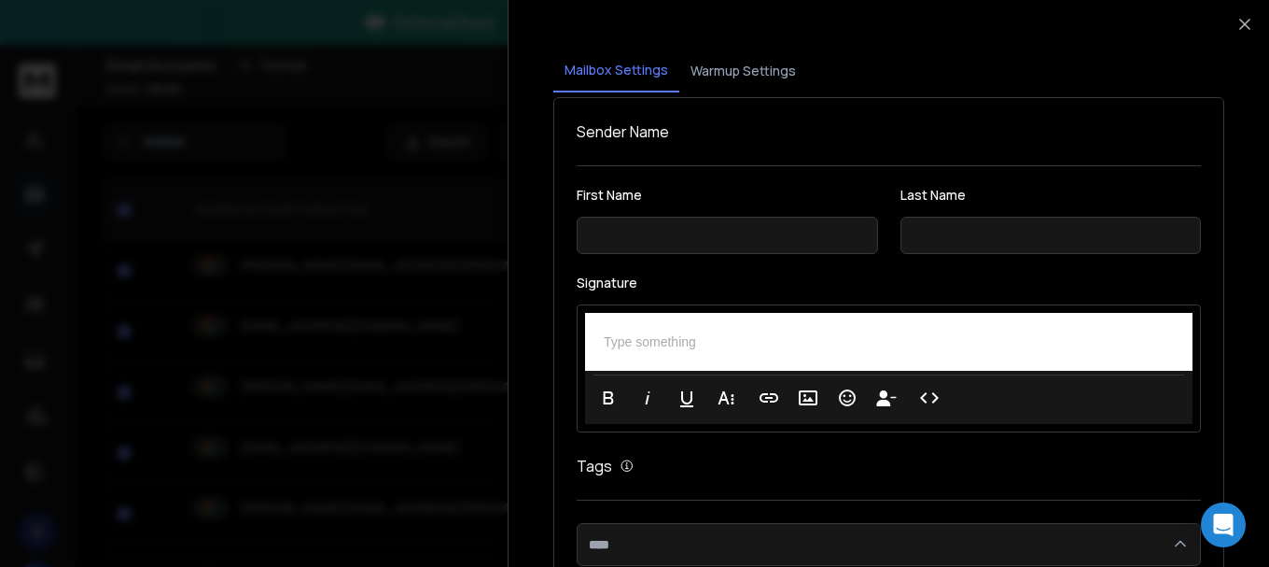
scroll to position [587, 0]
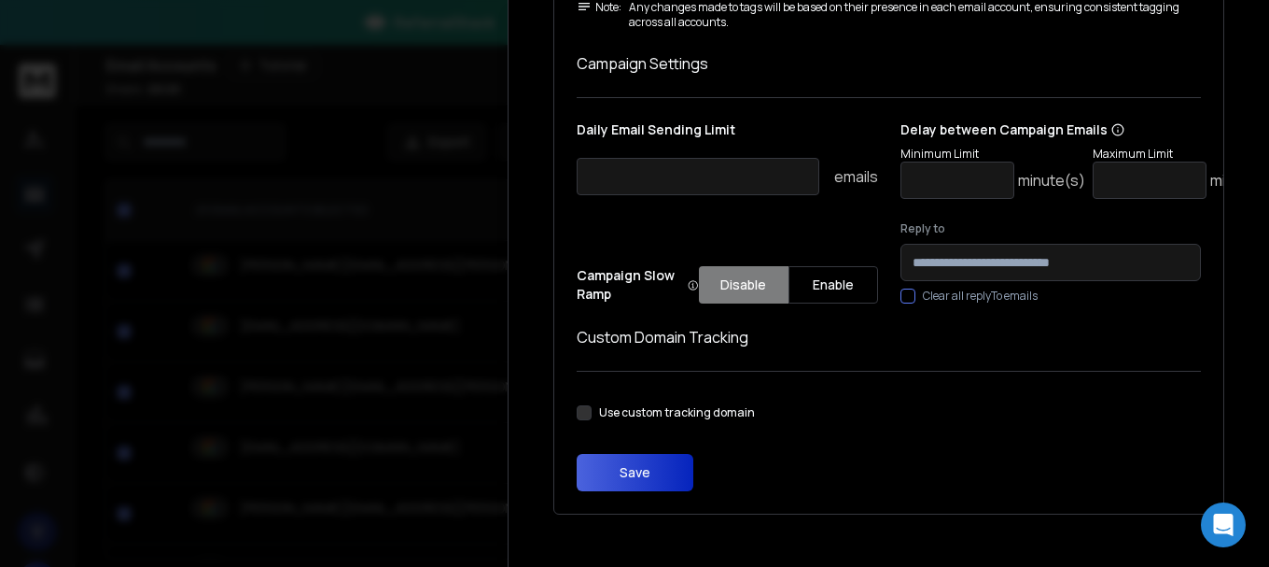
click at [588, 405] on button "Reply to" at bounding box center [584, 412] width 15 height 15
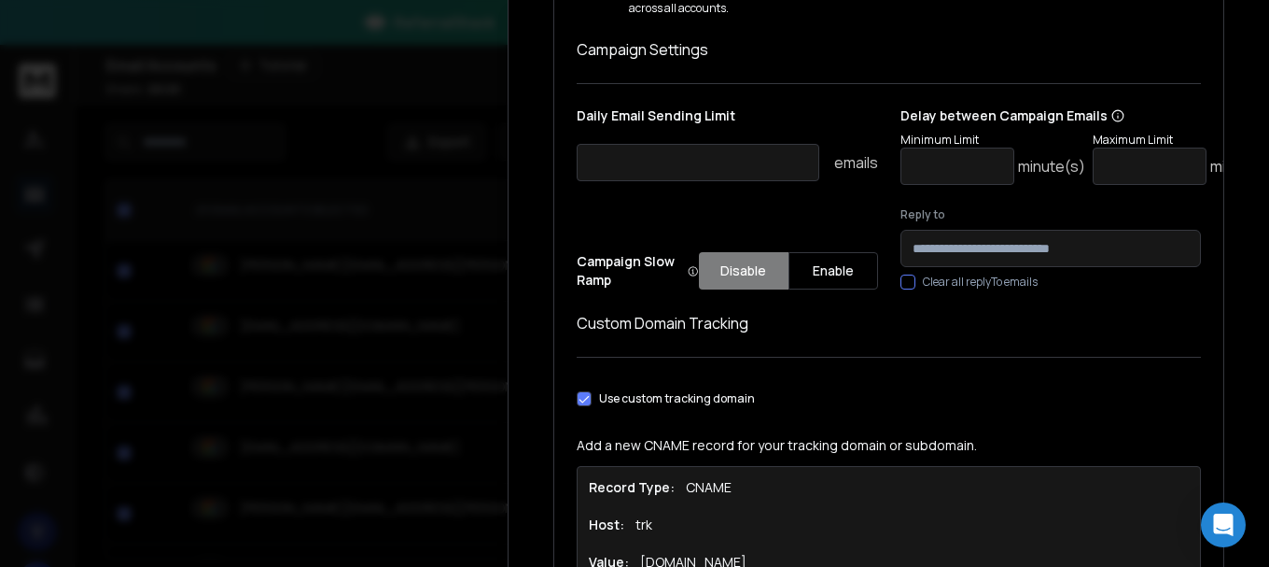
scroll to position [711, 0]
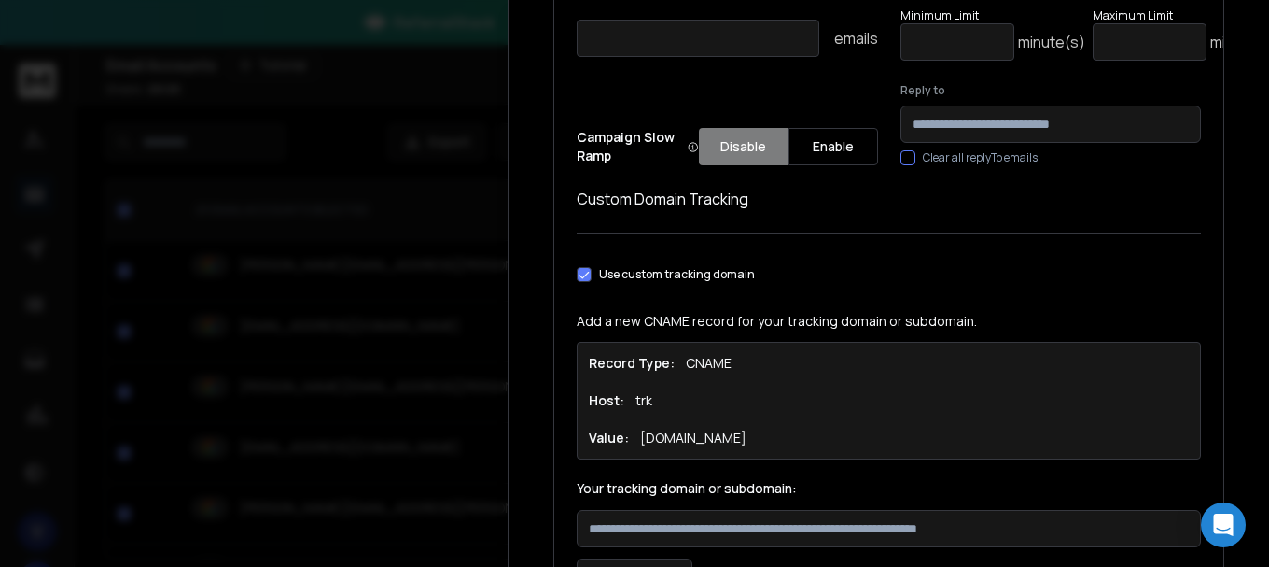
click at [676, 527] on input at bounding box center [889, 528] width 624 height 37
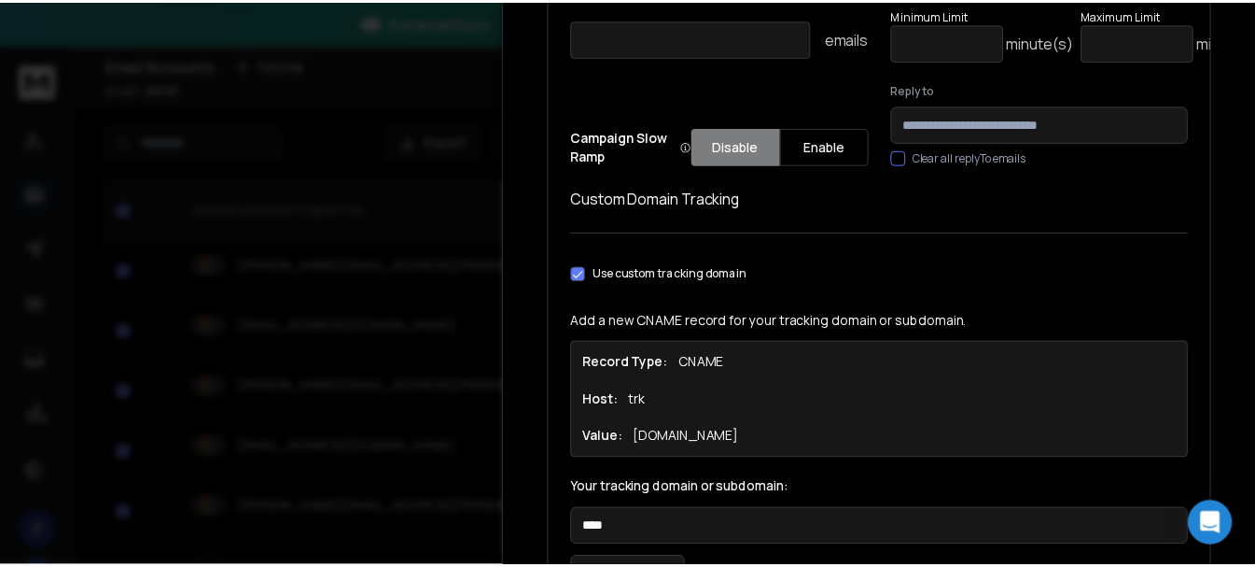
scroll to position [836, 0]
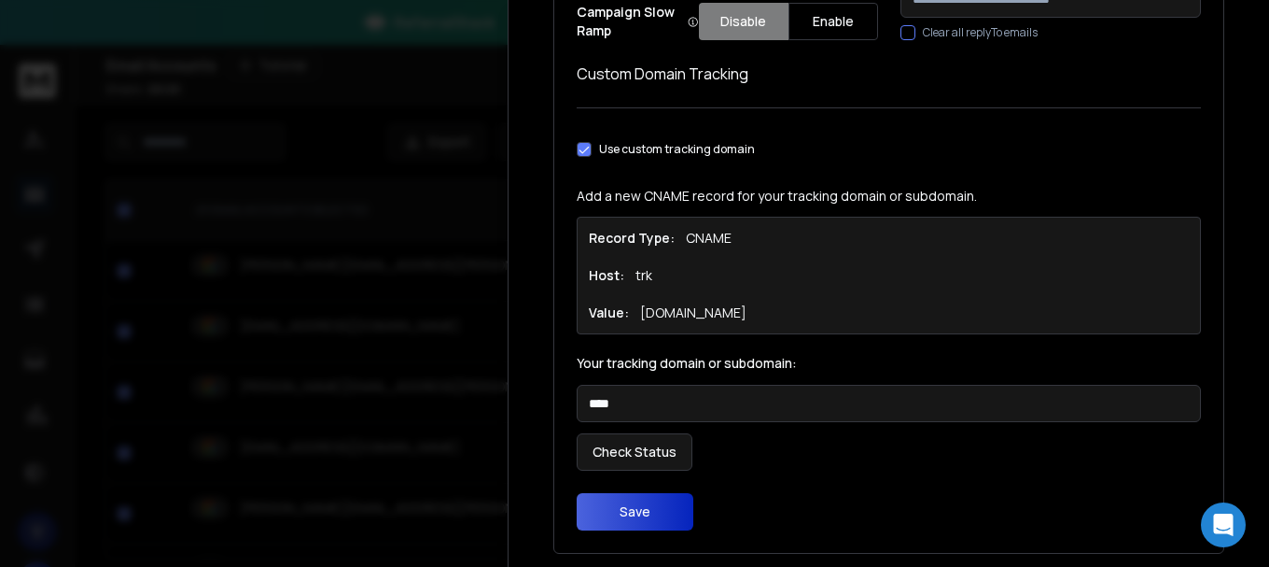
paste input "**********"
type input "**********"
click at [626, 463] on button "Check Status" at bounding box center [635, 451] width 116 height 37
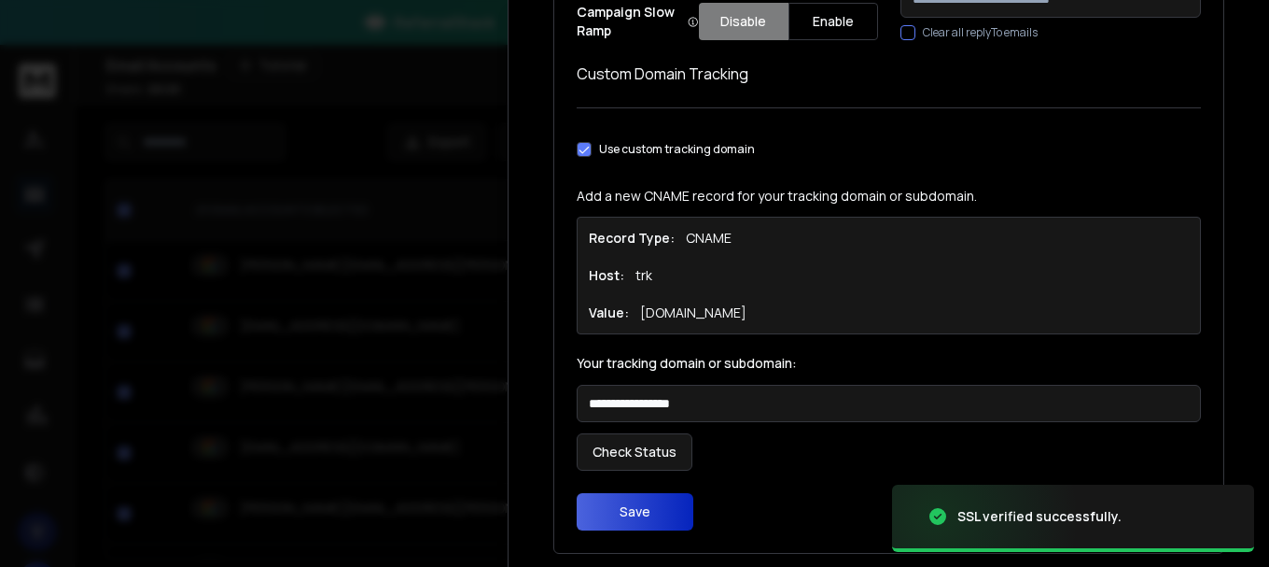
click at [621, 522] on button "Save" at bounding box center [635, 511] width 117 height 37
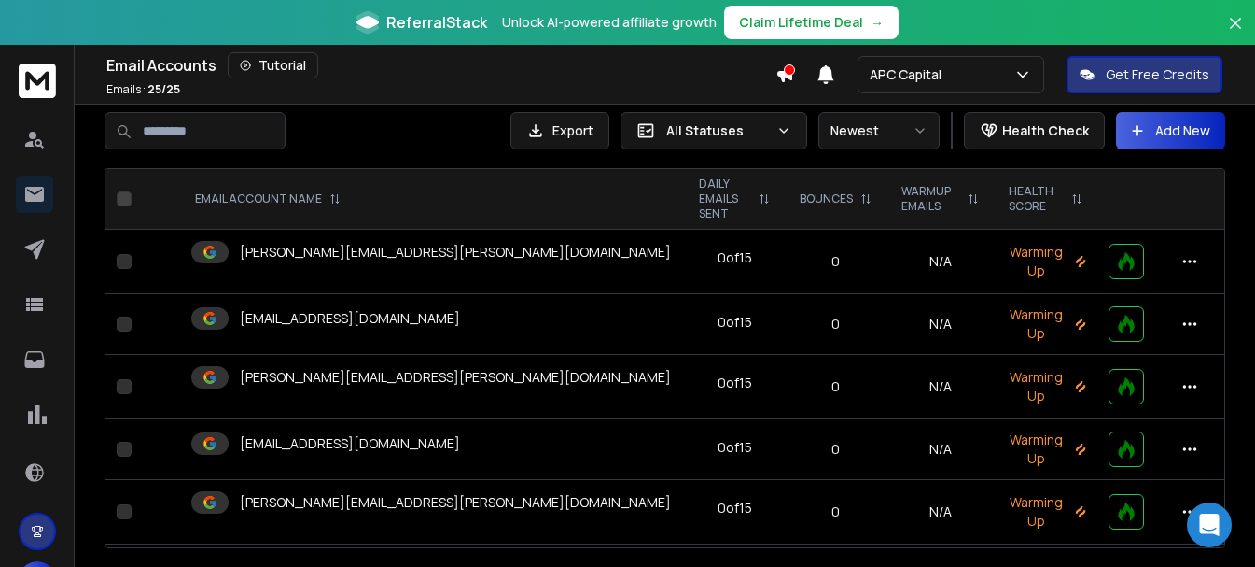
scroll to position [498, 0]
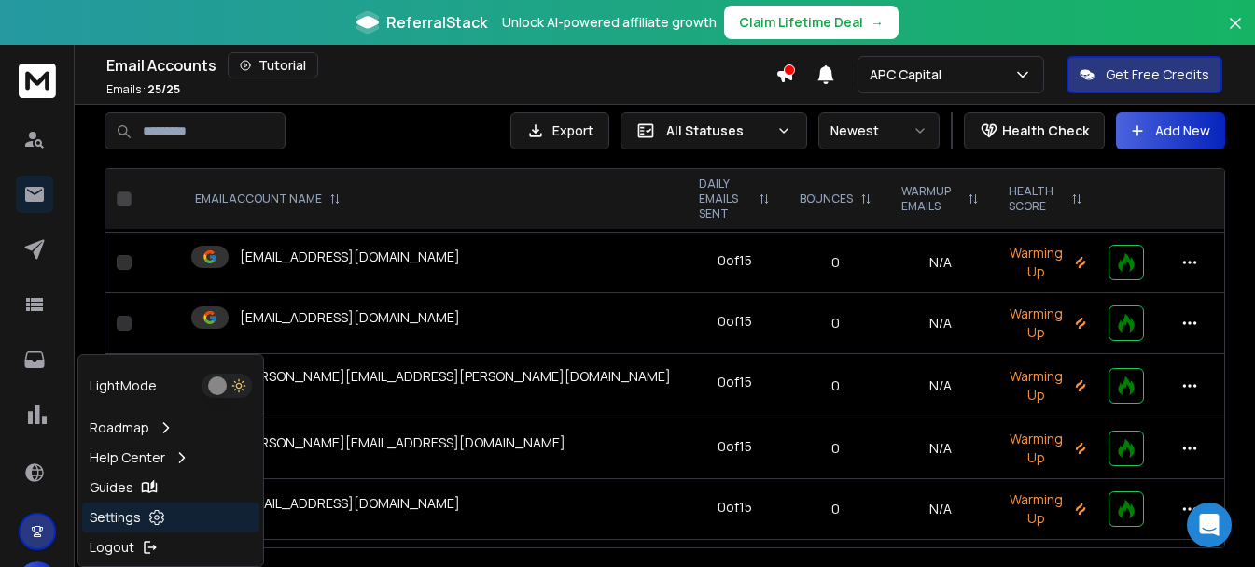
click at [134, 509] on p "Settings" at bounding box center [115, 517] width 51 height 19
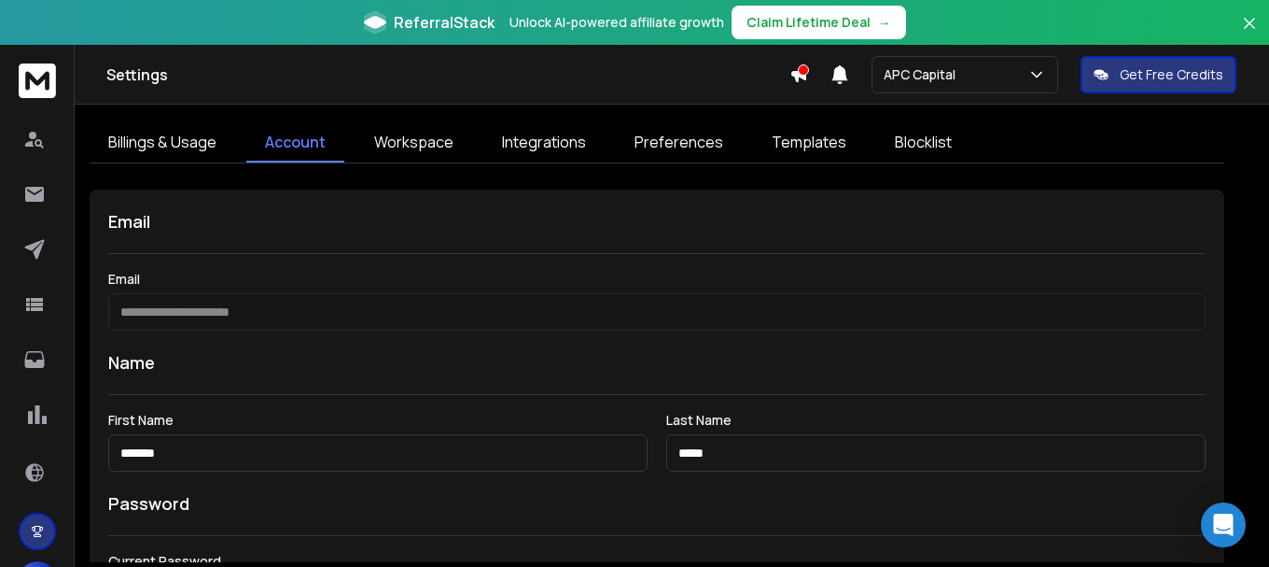
click at [428, 147] on link "Workspace" at bounding box center [414, 142] width 117 height 39
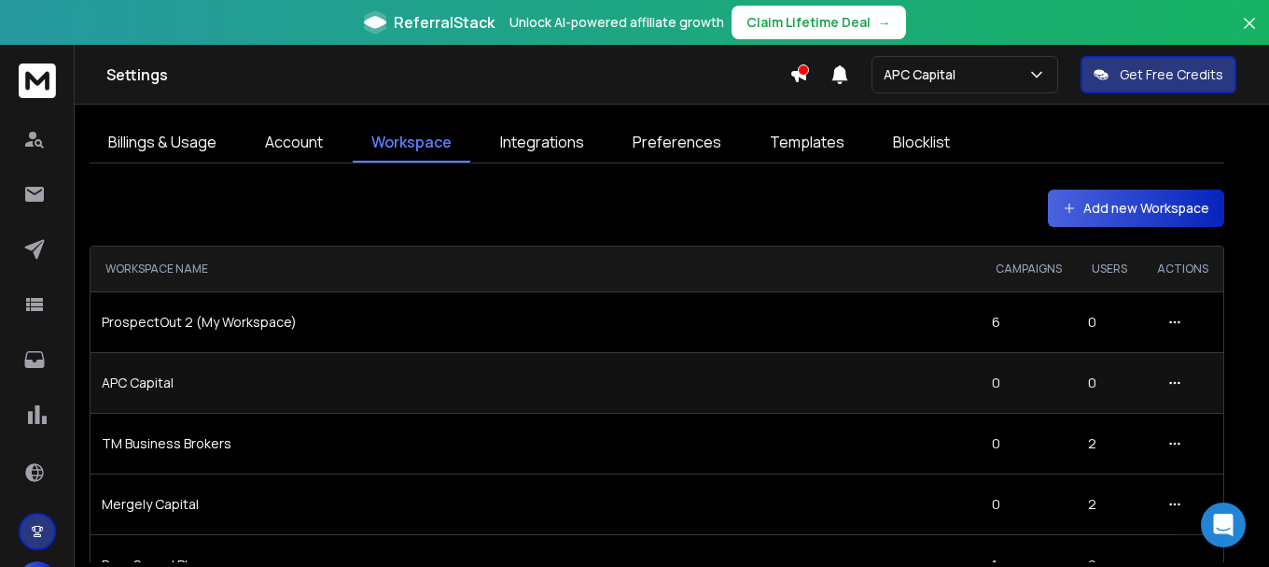
click at [164, 377] on td "APC Capital" at bounding box center [536, 382] width 891 height 61
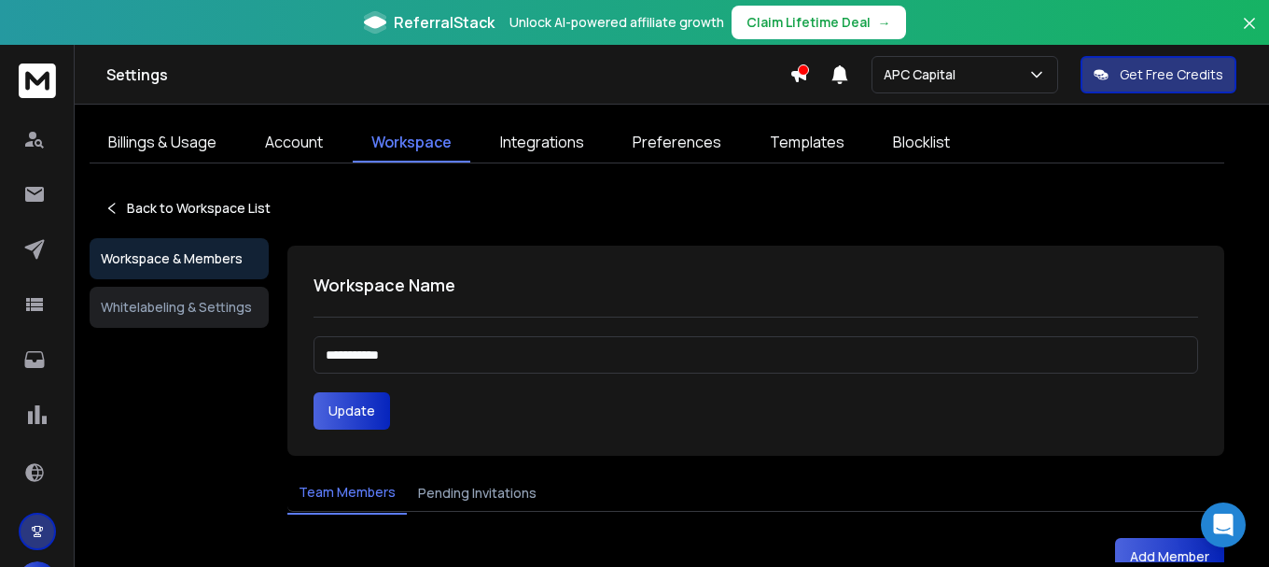
scroll to position [127, 0]
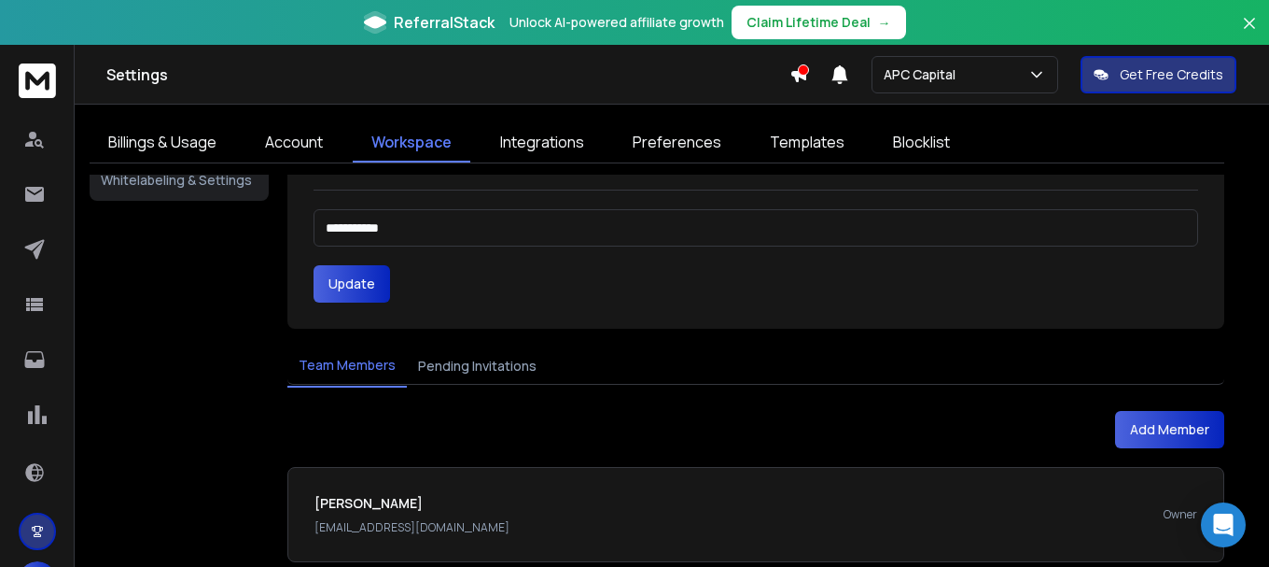
click at [1149, 420] on button "Add Member" at bounding box center [1169, 429] width 109 height 37
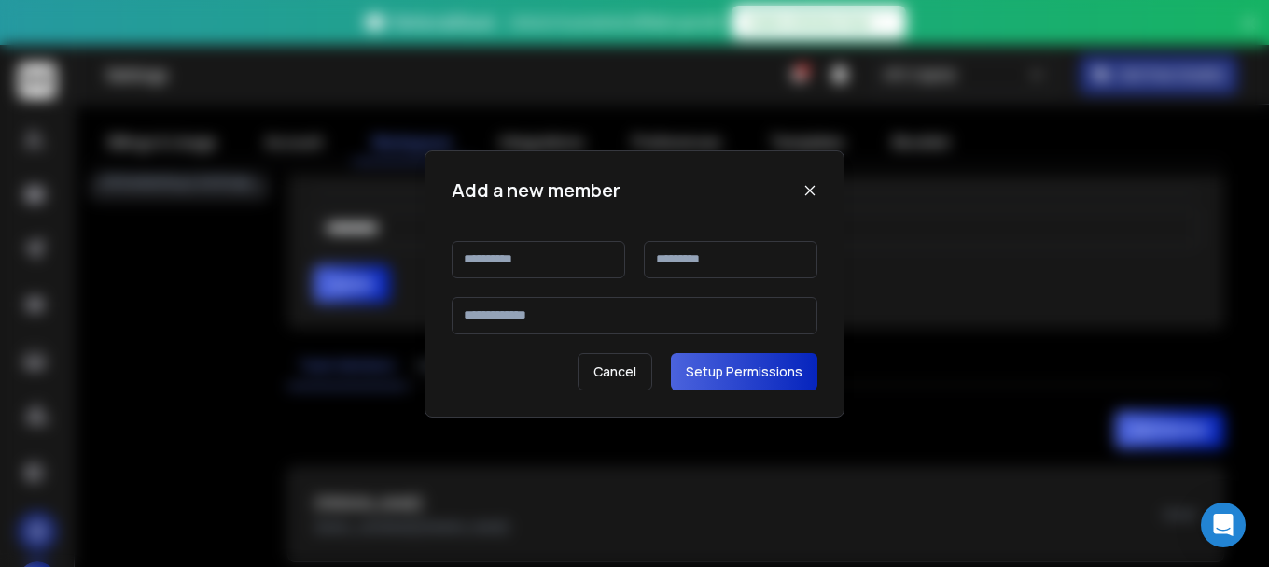
click at [532, 332] on input at bounding box center [635, 315] width 366 height 37
click at [809, 183] on icon at bounding box center [810, 190] width 15 height 15
